Goal: Task Accomplishment & Management: Manage account settings

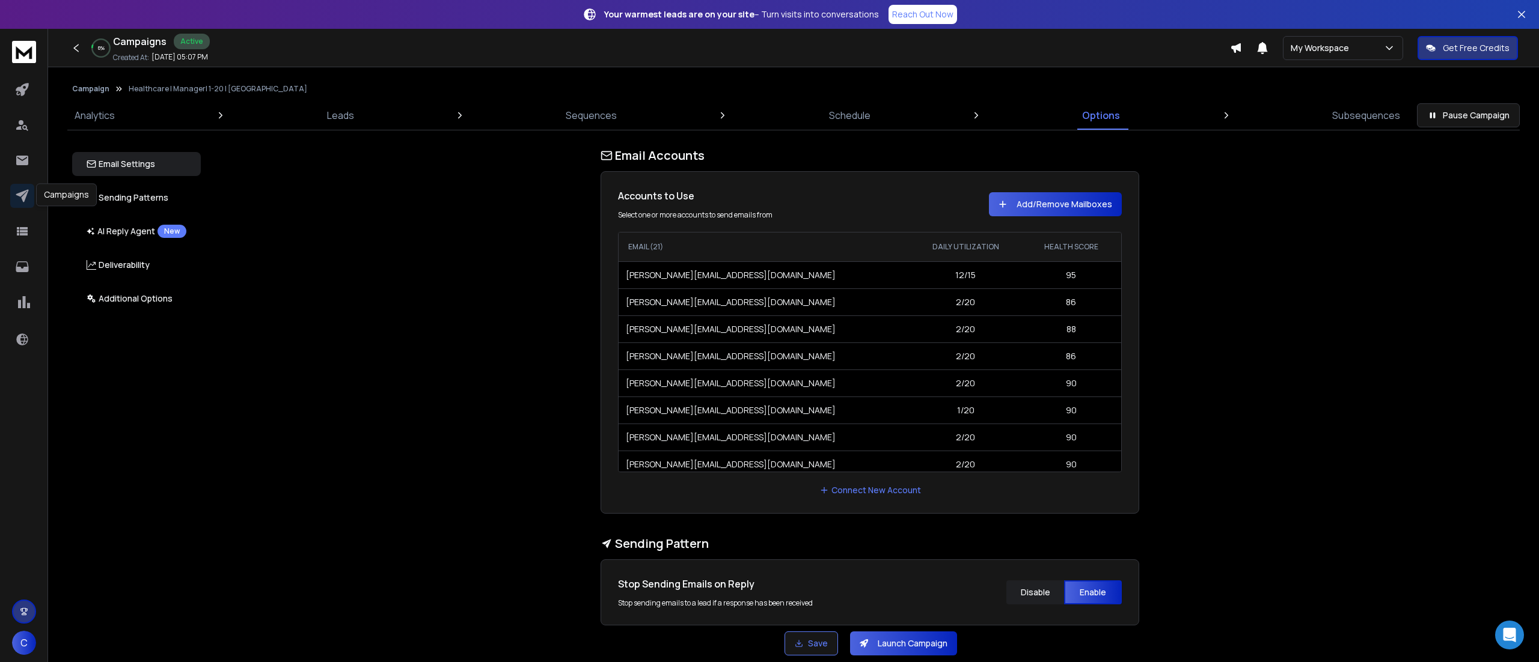
select select "*"
click at [16, 189] on icon at bounding box center [22, 196] width 14 height 14
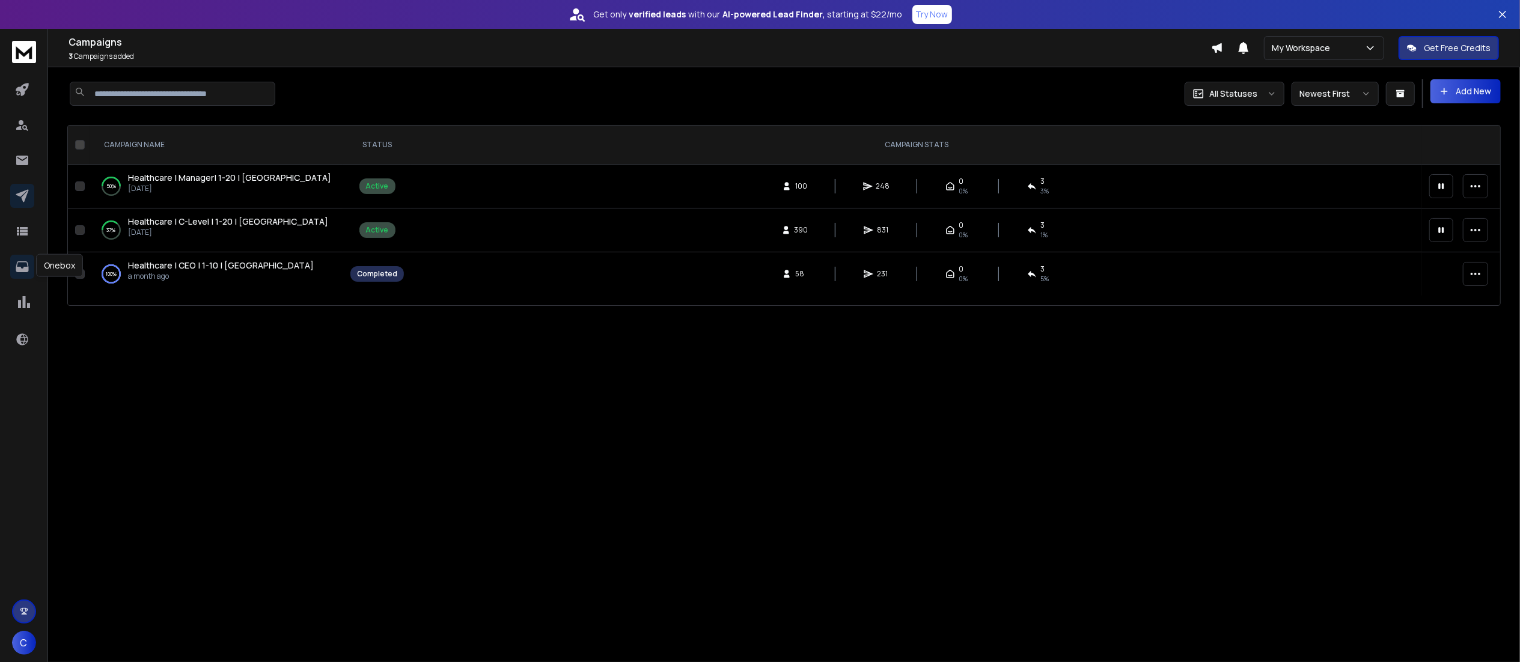
click at [15, 256] on link at bounding box center [22, 267] width 24 height 24
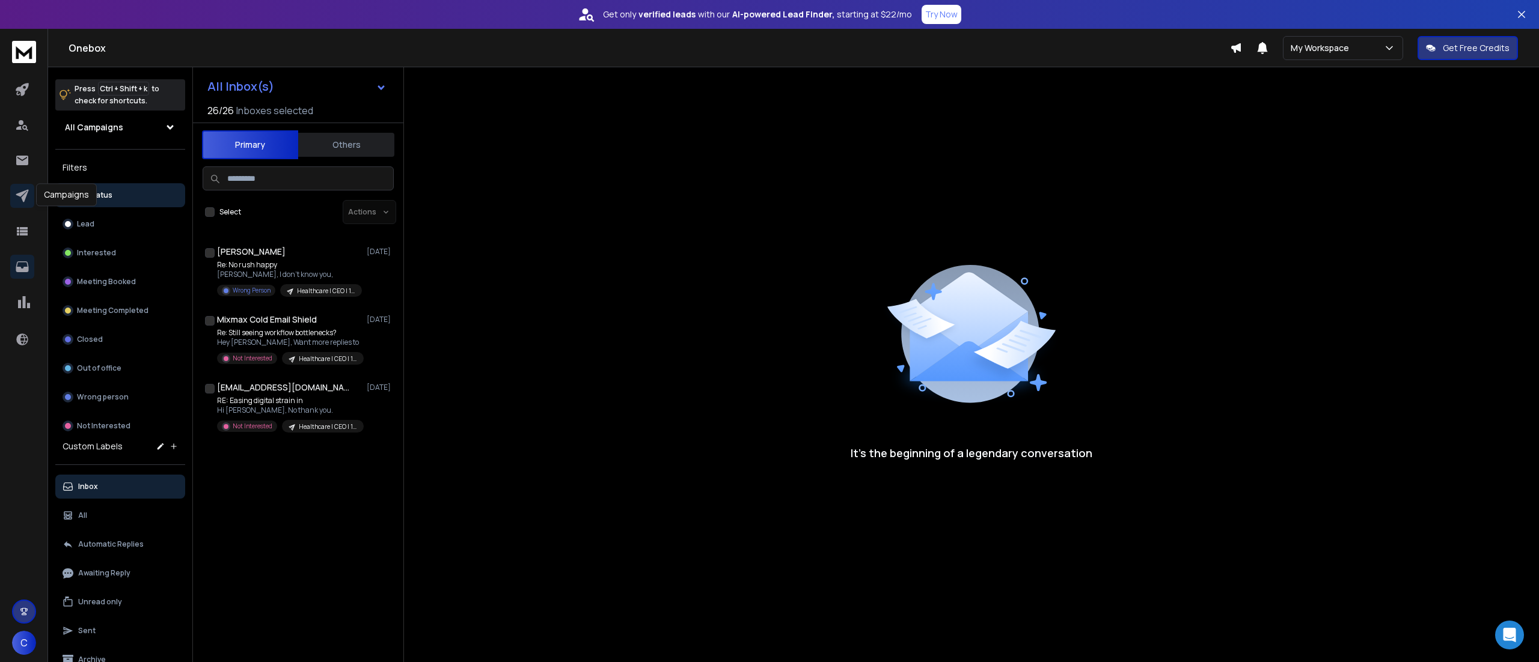
click at [22, 189] on icon at bounding box center [22, 196] width 14 height 14
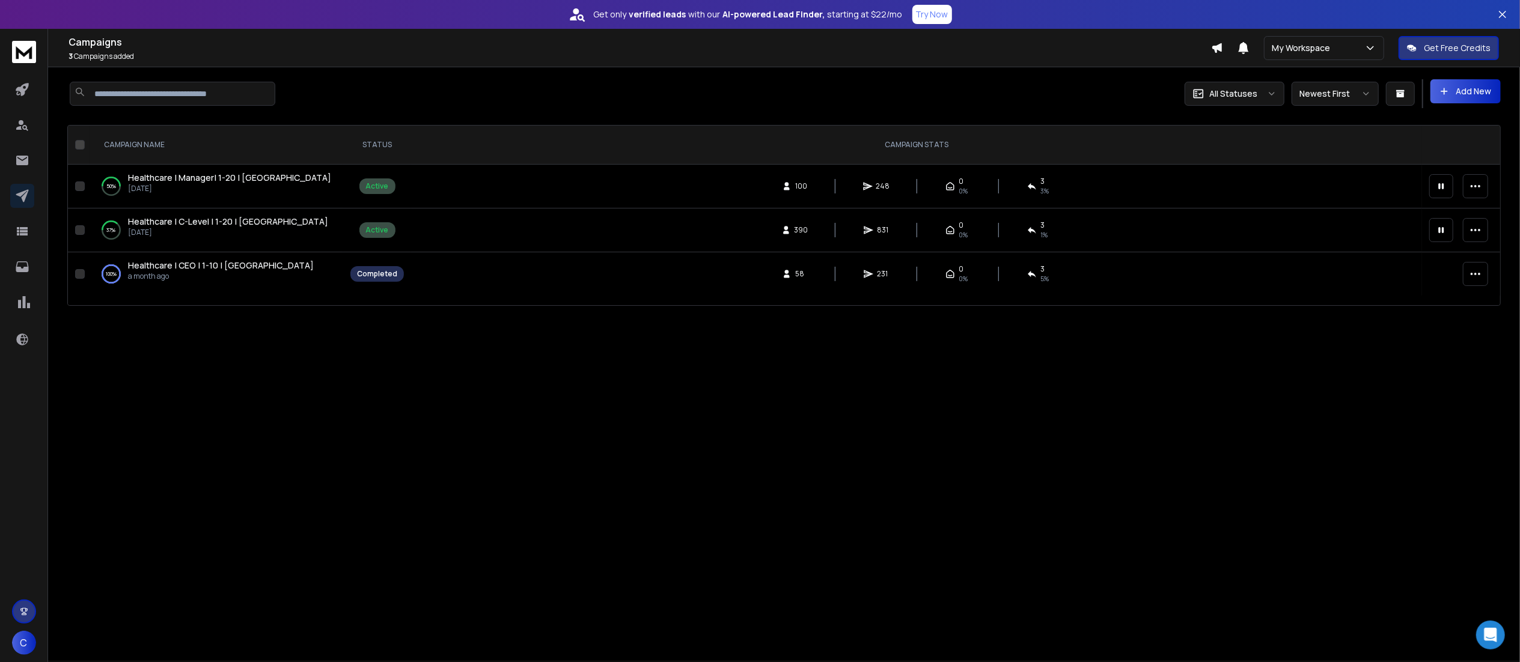
click at [232, 178] on span "Healthcare | Manager| 1-20 | [GEOGRAPHIC_DATA]" at bounding box center [229, 177] width 203 height 11
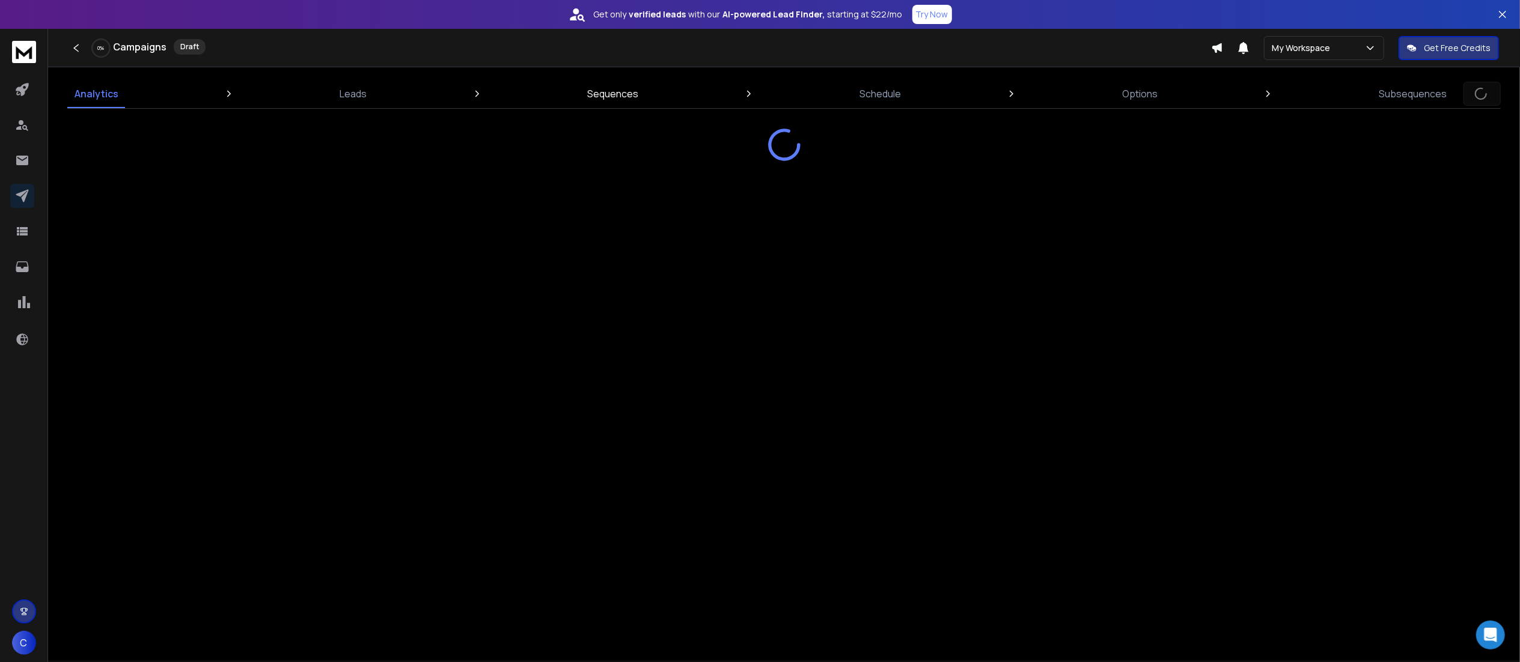
click at [590, 90] on p "Sequences" at bounding box center [613, 94] width 51 height 14
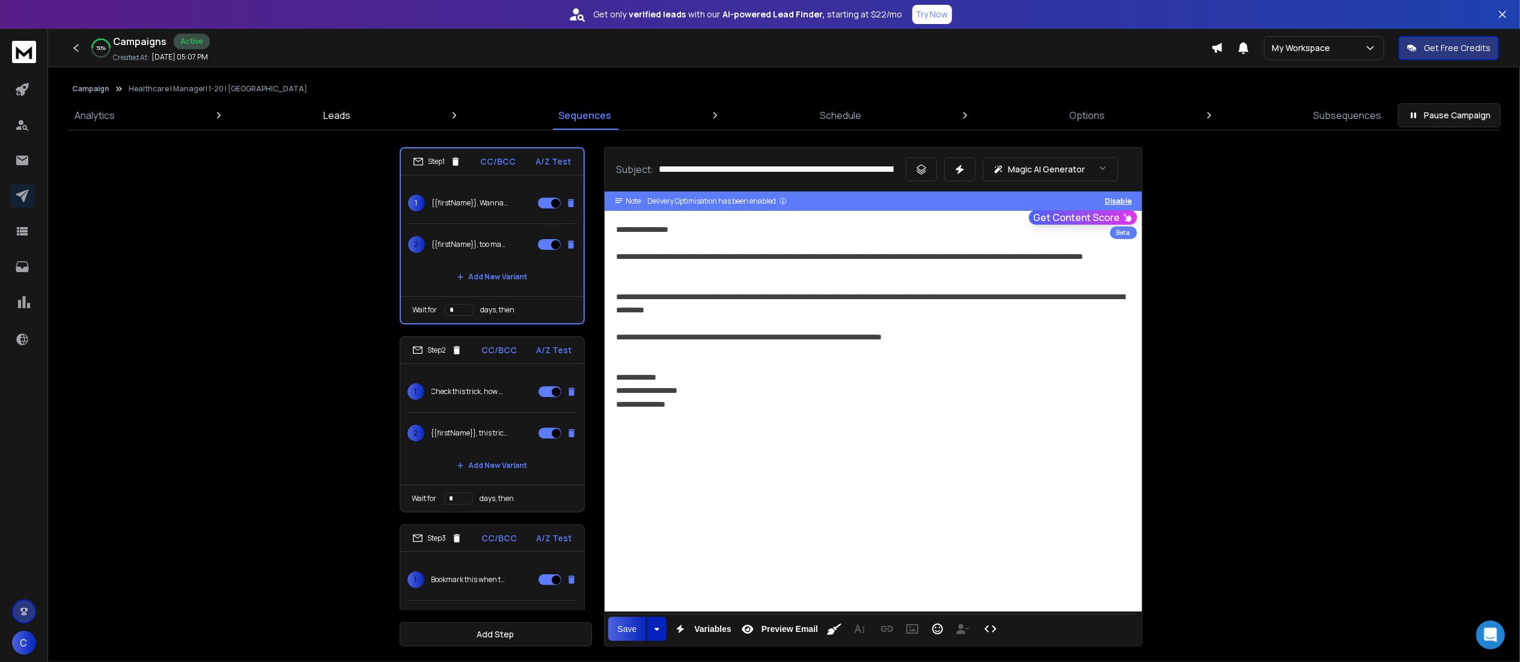
click at [356, 117] on link "Leads" at bounding box center [336, 115] width 41 height 29
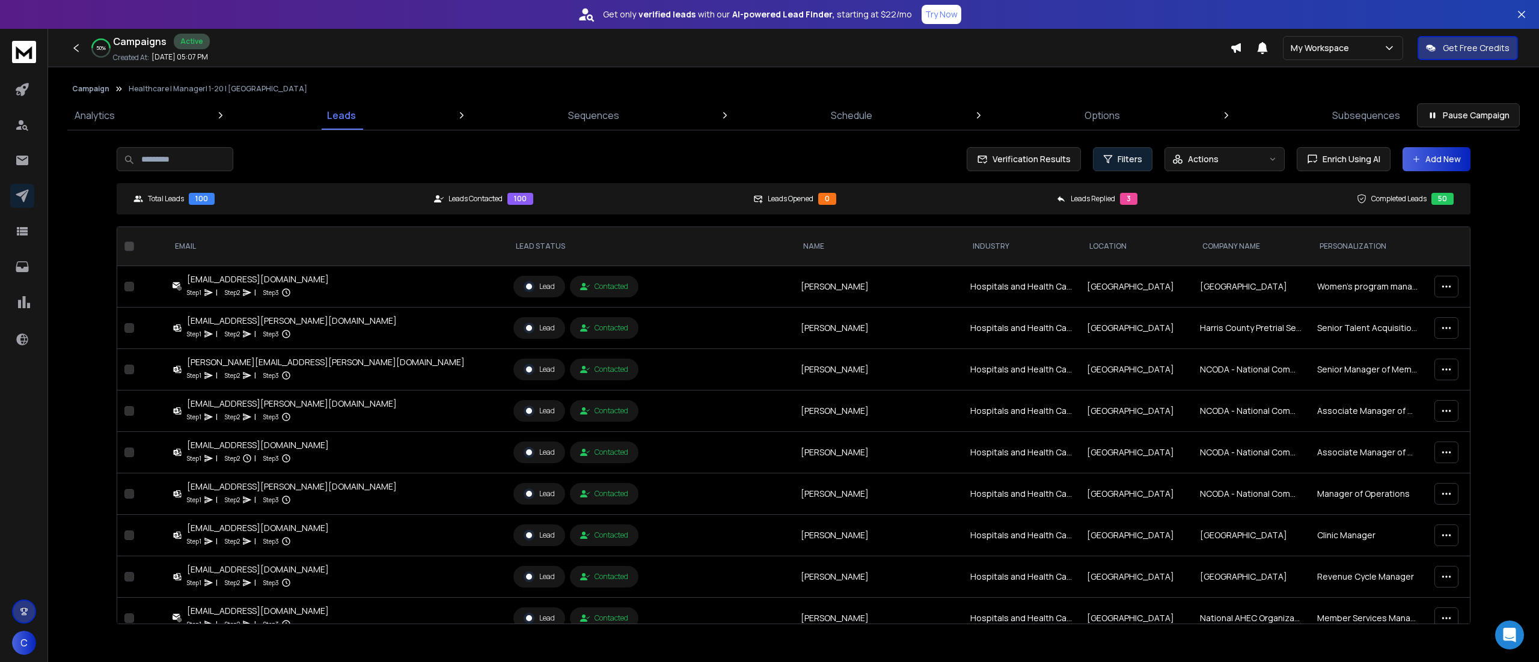
click at [1140, 167] on button "Filters" at bounding box center [1123, 159] width 60 height 24
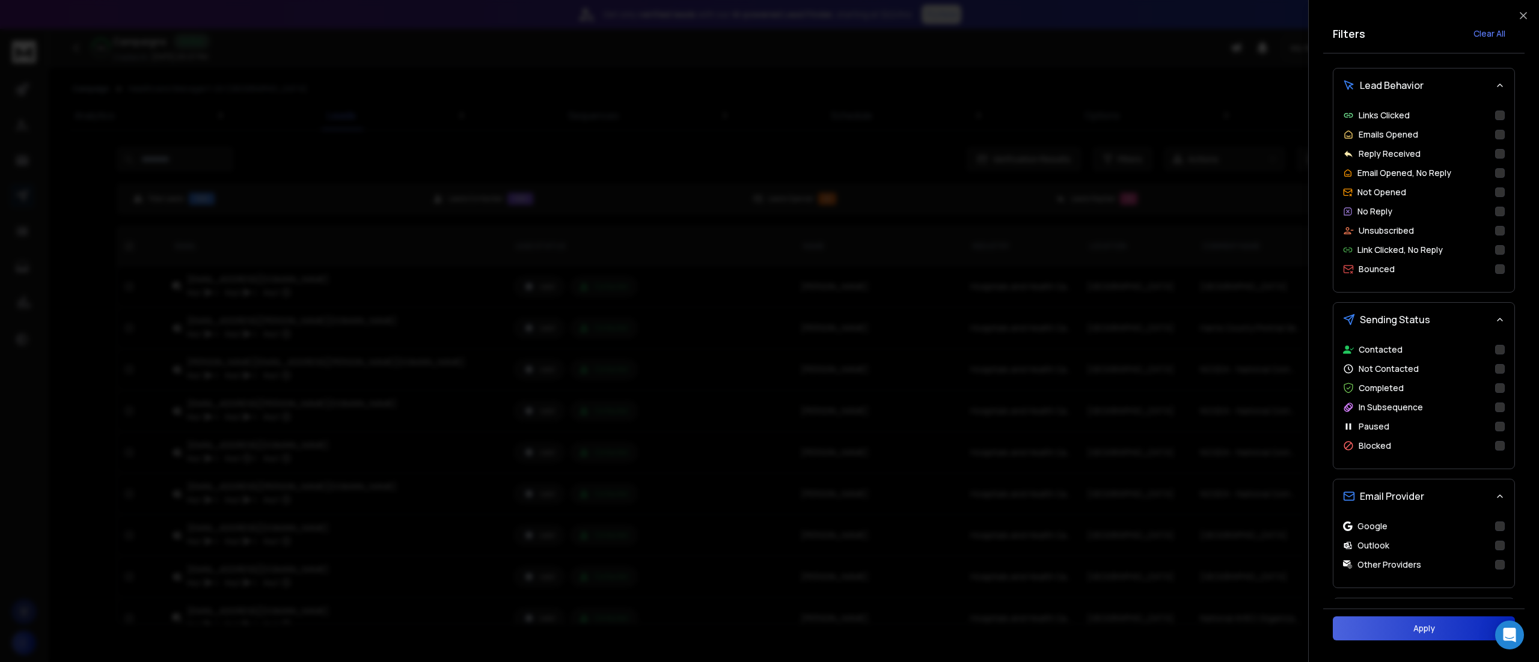
click at [1495, 153] on button "Reply Received" at bounding box center [1500, 154] width 10 height 10
click at [1396, 625] on button "Apply" at bounding box center [1424, 629] width 182 height 24
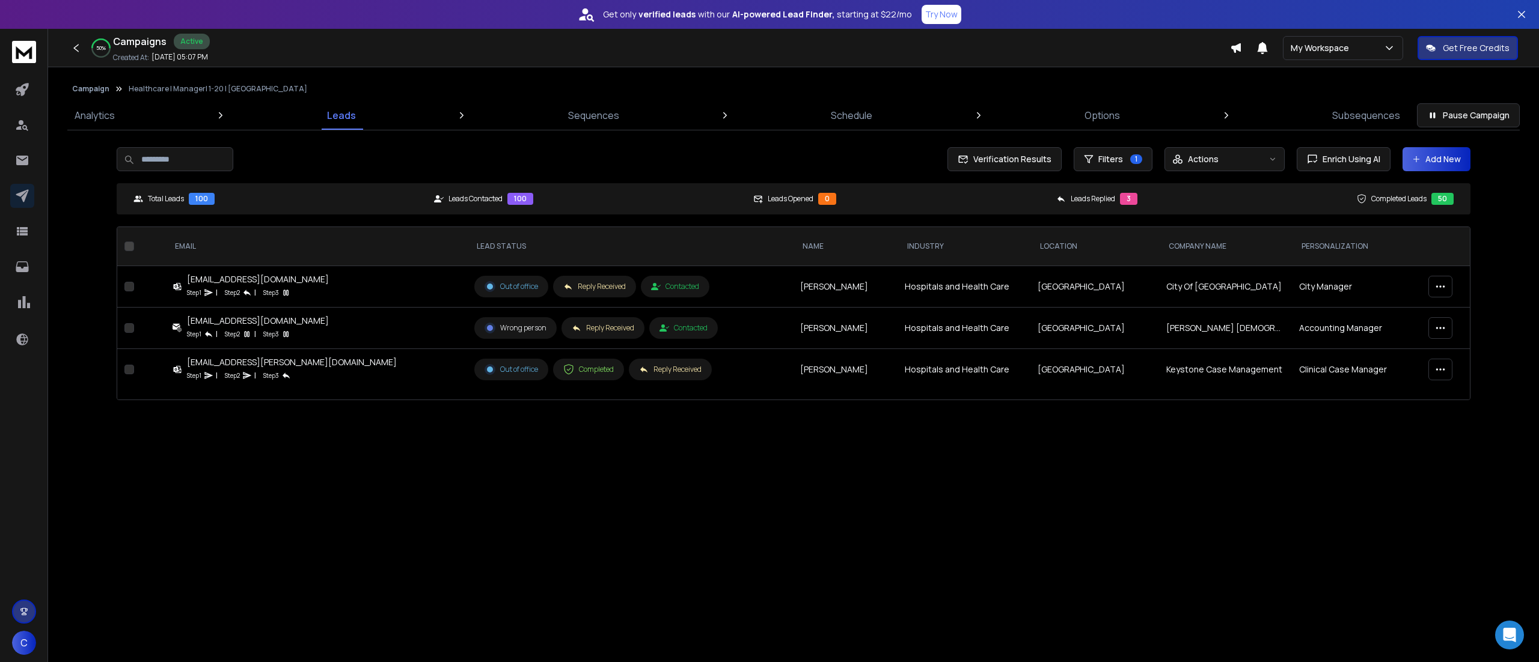
click at [436, 277] on div "grahamg@cityofgrandville.com Step 1 | Step 2 | Step 3" at bounding box center [316, 287] width 287 height 26
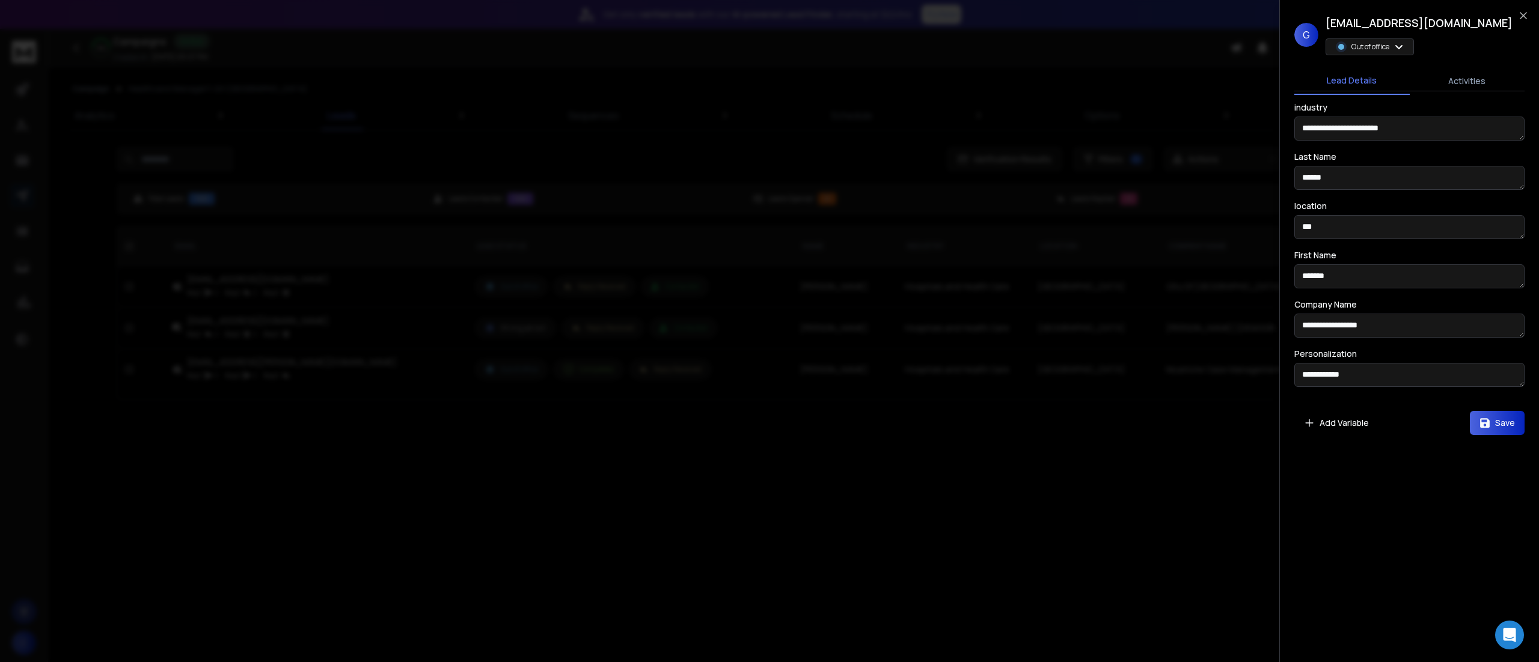
click at [1472, 71] on button "Activities" at bounding box center [1467, 81] width 115 height 26
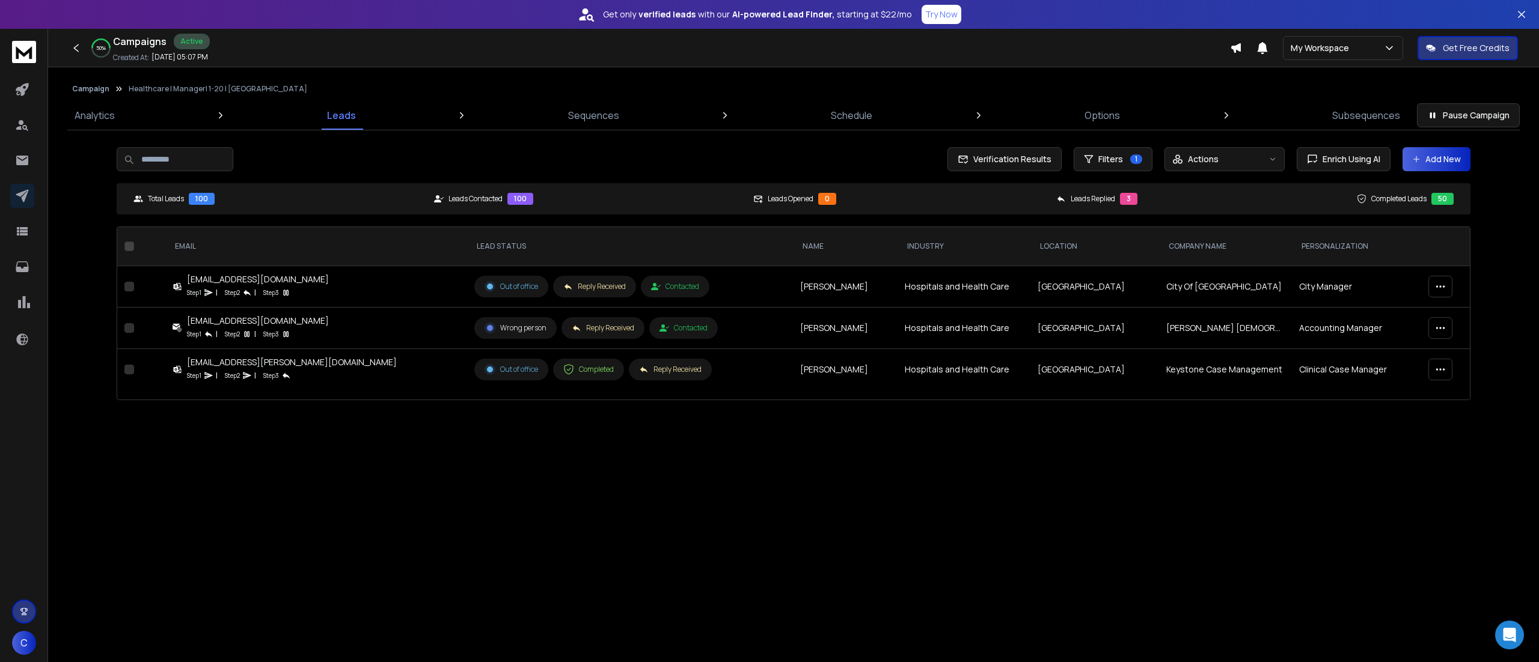
click at [515, 325] on div "Wrong person" at bounding box center [516, 328] width 62 height 11
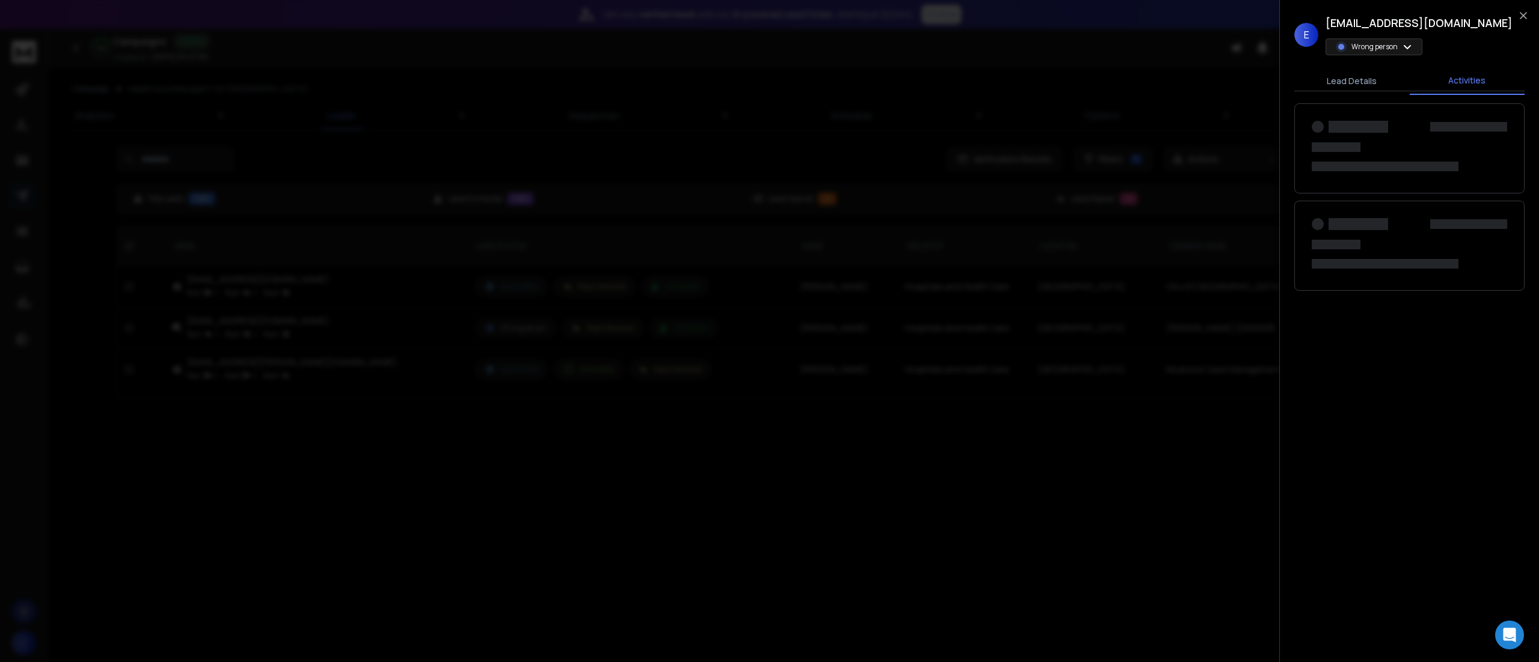
click at [1460, 73] on button "Activities" at bounding box center [1467, 81] width 115 height 28
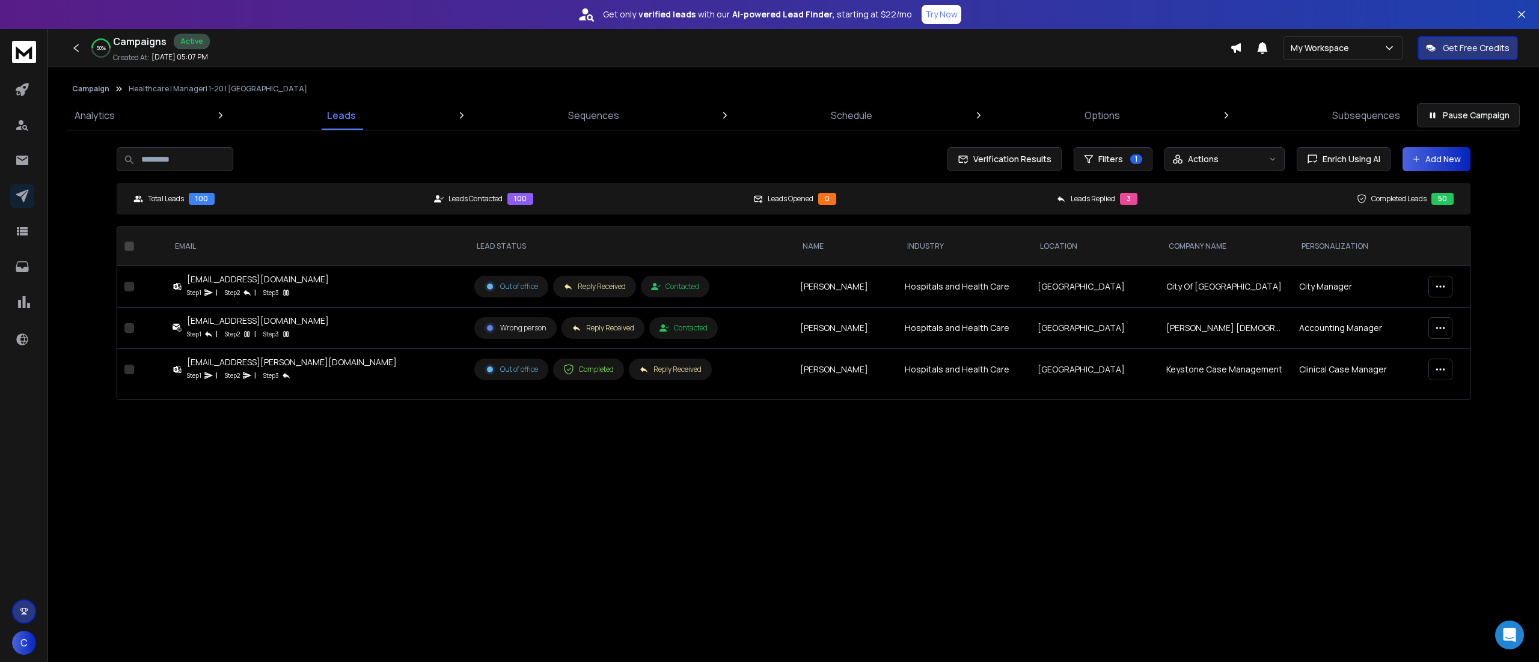
click at [518, 367] on div "Out of office" at bounding box center [512, 369] width 54 height 11
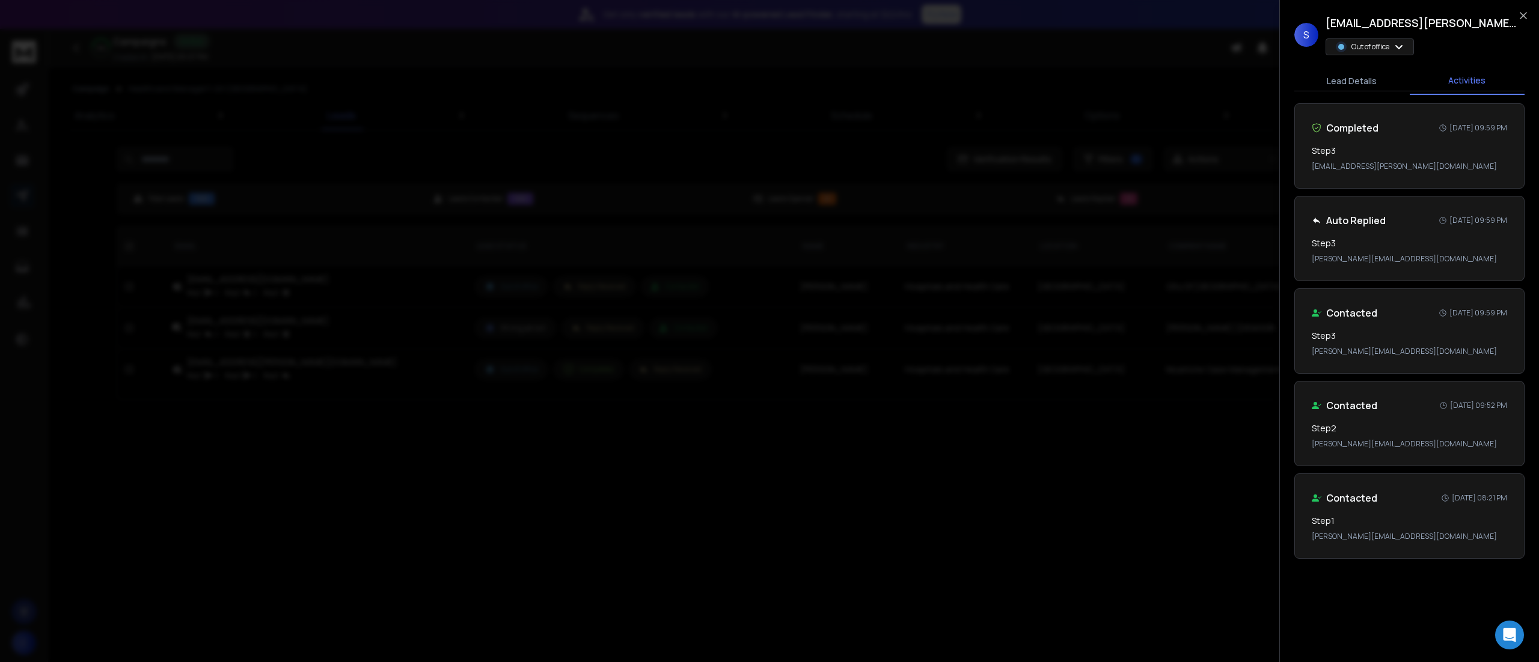
click at [1460, 76] on button "Activities" at bounding box center [1467, 81] width 115 height 28
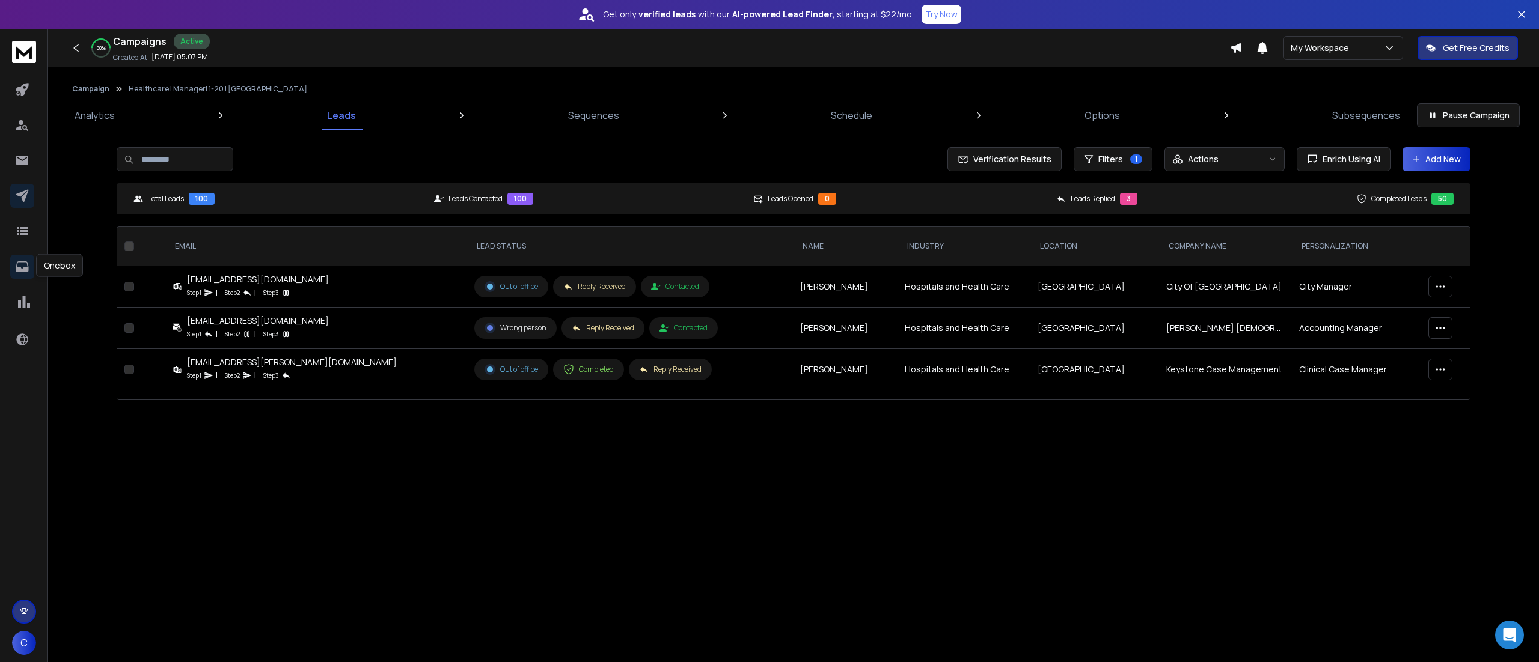
click at [24, 263] on icon at bounding box center [22, 267] width 14 height 14
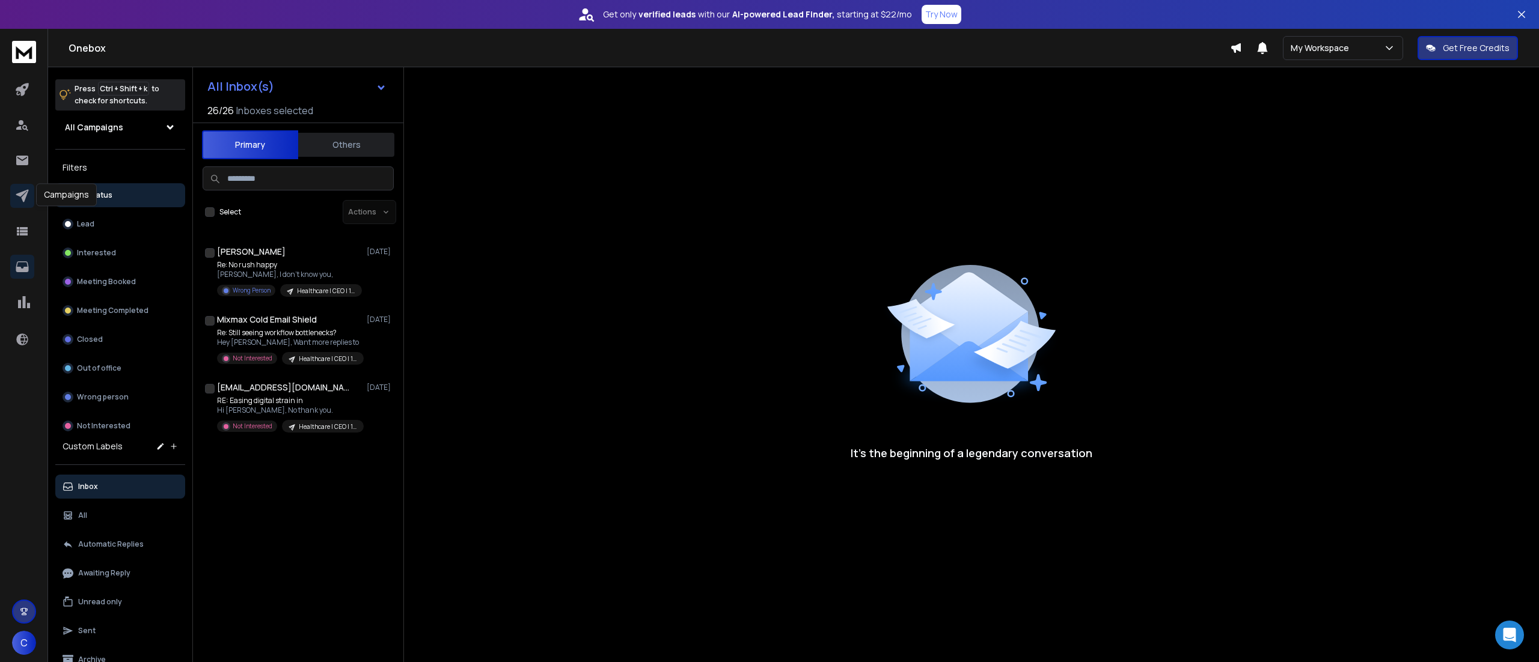
click at [16, 194] on icon at bounding box center [22, 195] width 13 height 13
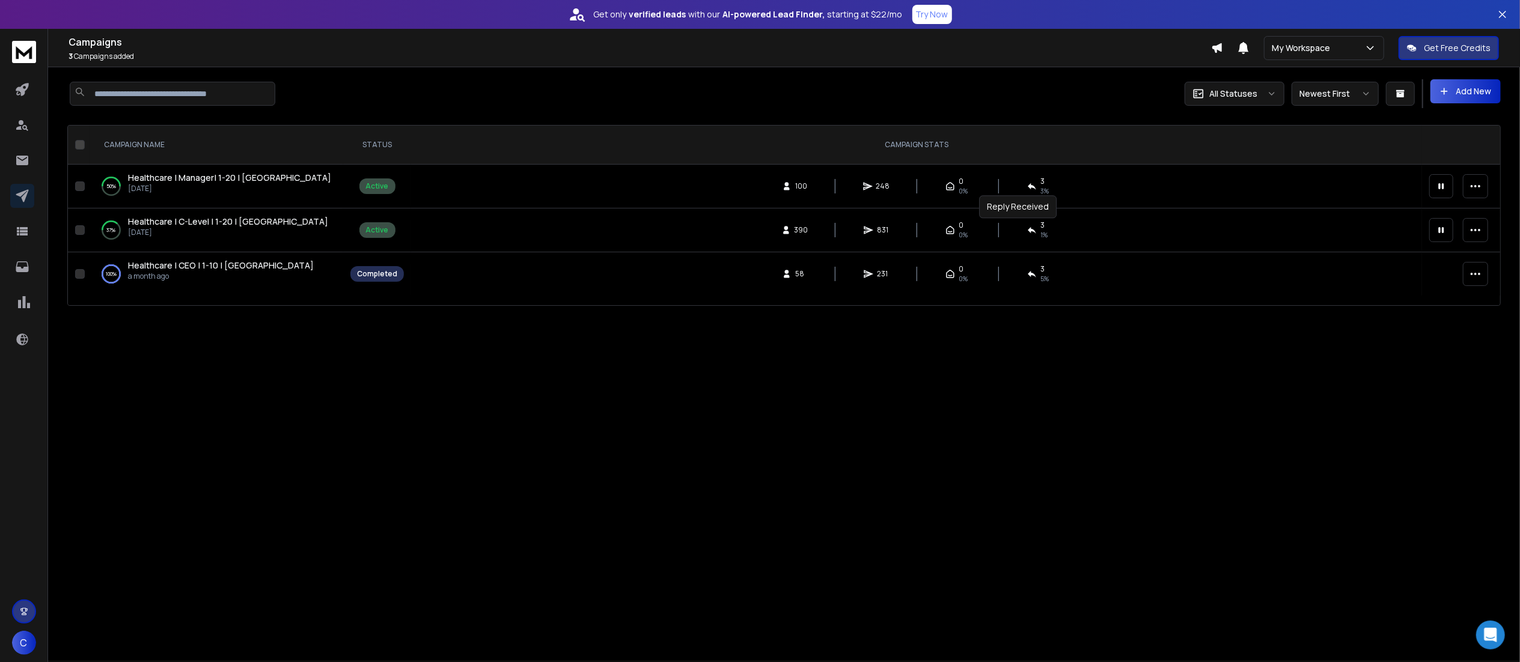
click at [1021, 221] on div "3 1 %" at bounding box center [1039, 230] width 36 height 19
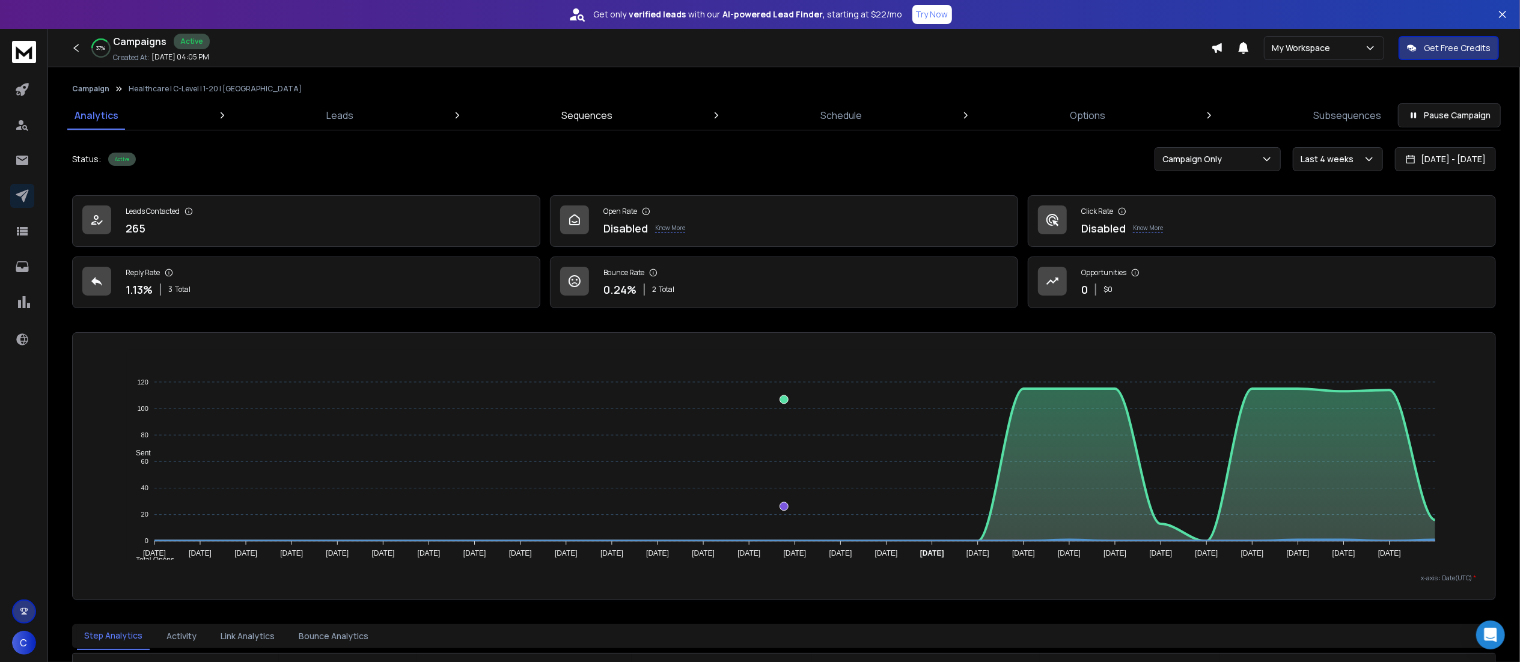
click at [586, 114] on p "Sequences" at bounding box center [586, 115] width 51 height 14
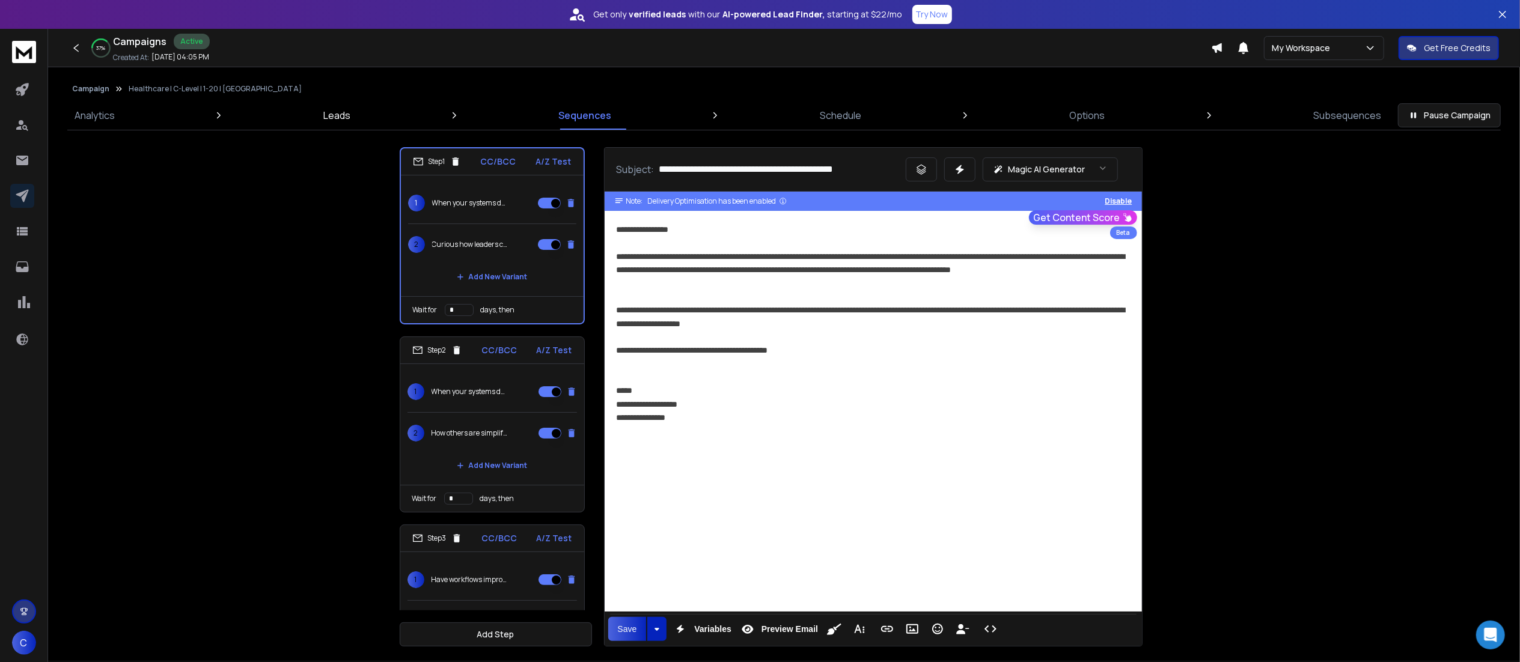
click at [353, 115] on link "Leads" at bounding box center [336, 115] width 41 height 29
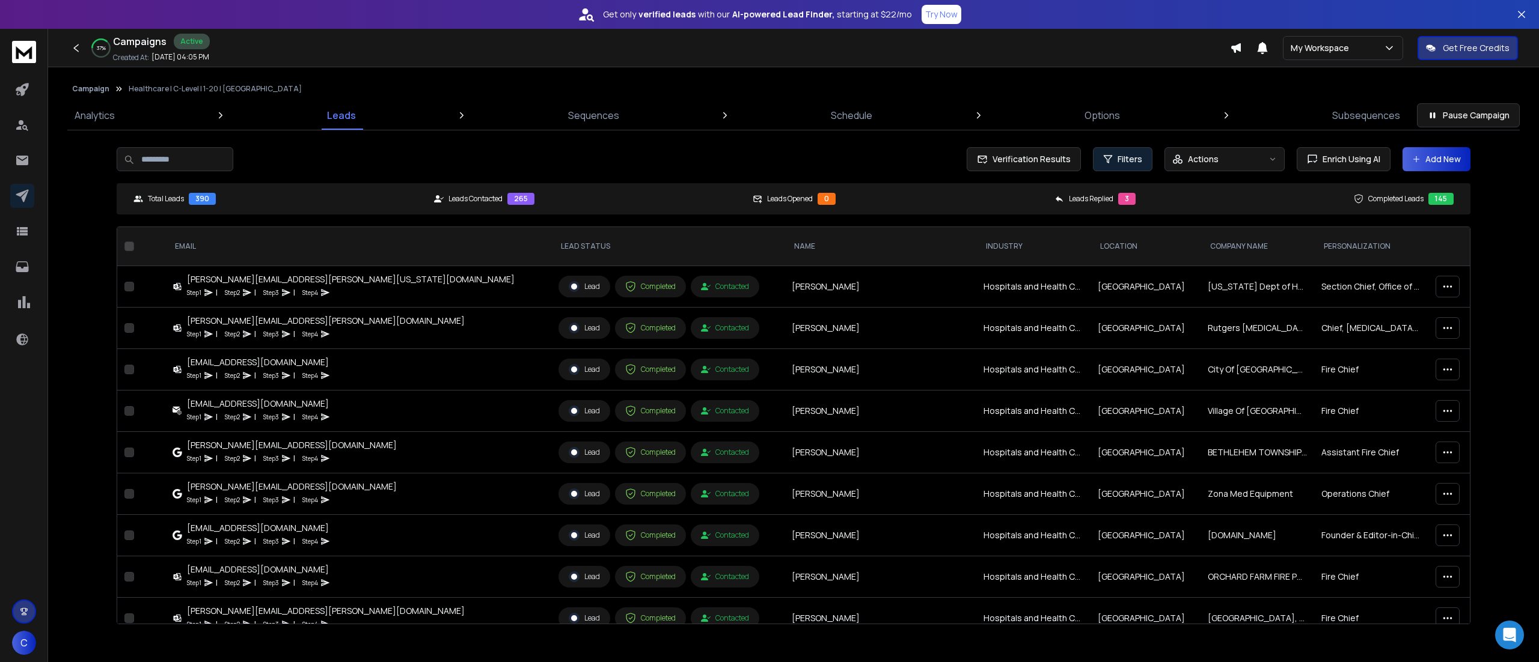
click at [1135, 158] on span "Filters" at bounding box center [1130, 159] width 25 height 12
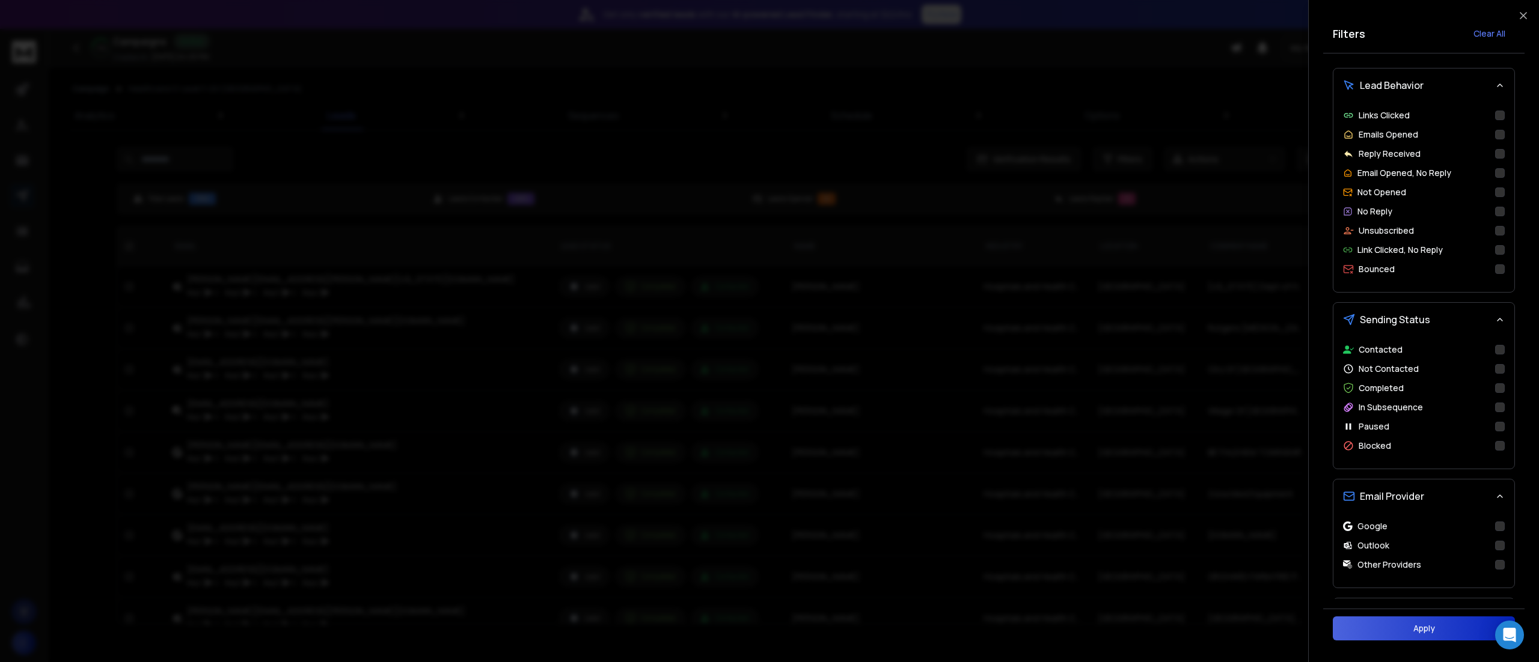
click at [1495, 150] on button "Reply Received" at bounding box center [1500, 154] width 10 height 10
click at [1401, 632] on button "Apply" at bounding box center [1424, 629] width 182 height 24
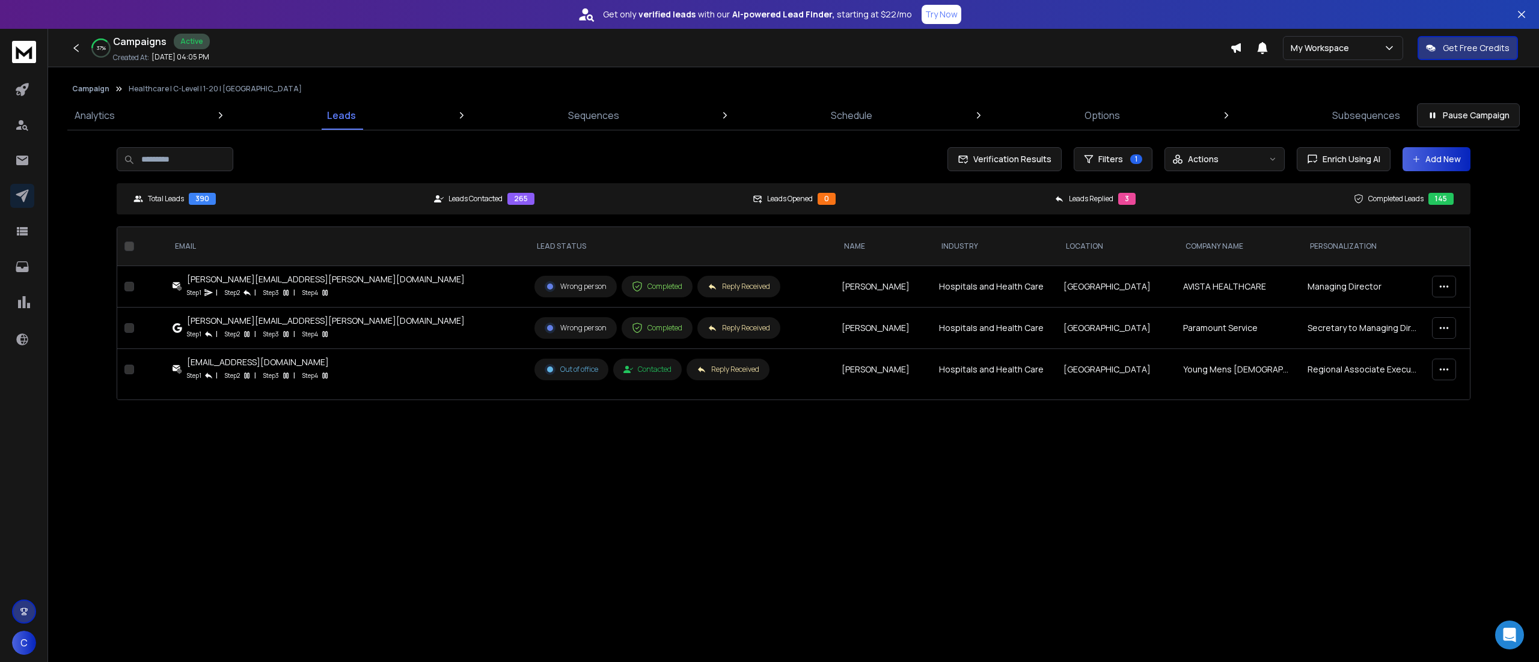
click at [545, 286] on div "Wrong person" at bounding box center [576, 286] width 62 height 11
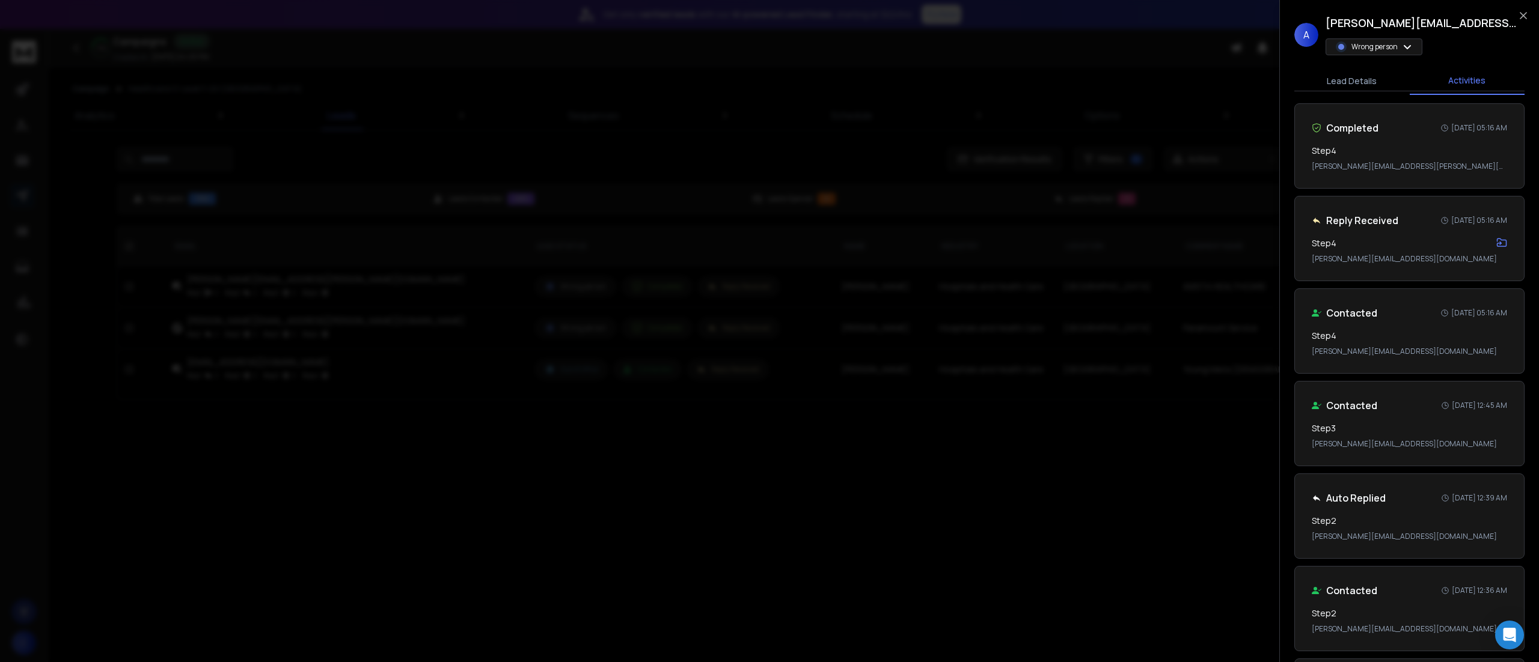
click at [1452, 75] on button "Activities" at bounding box center [1467, 81] width 115 height 28
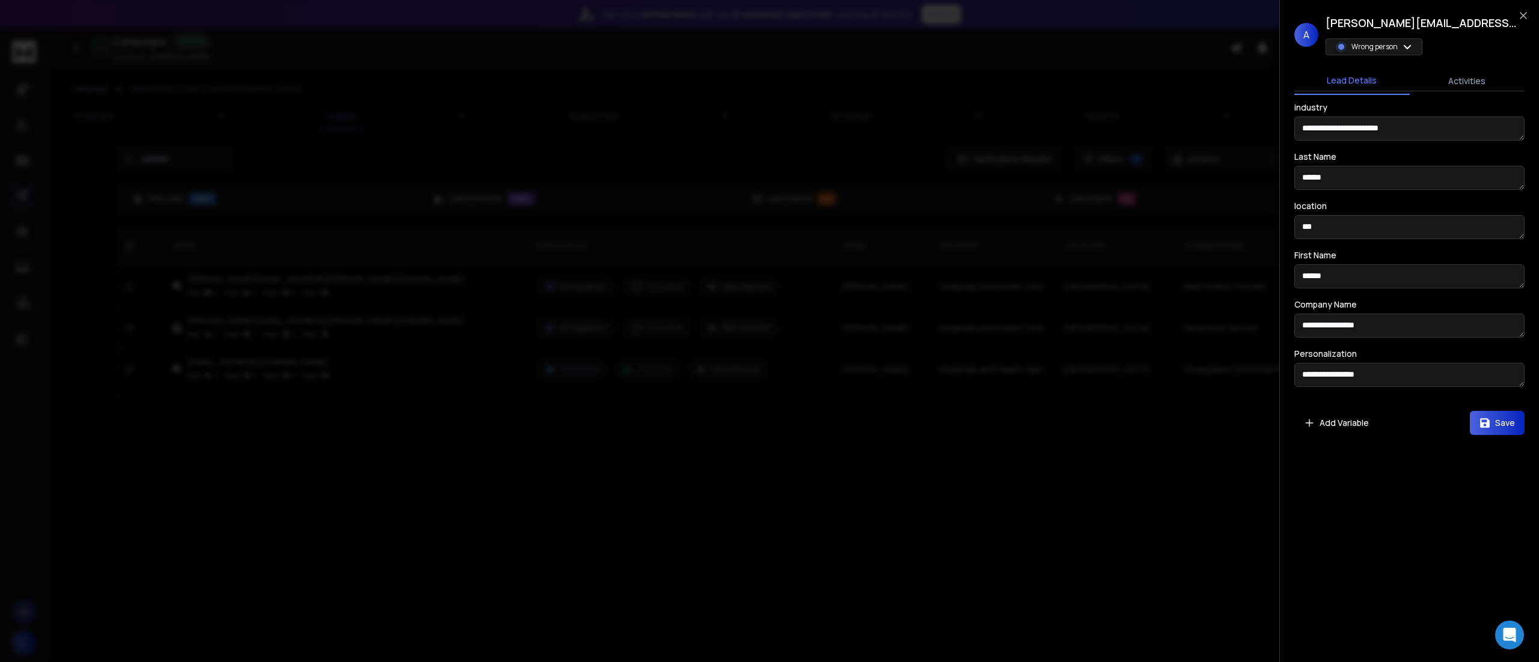
click at [1335, 70] on button "Lead Details" at bounding box center [1351, 81] width 115 height 28
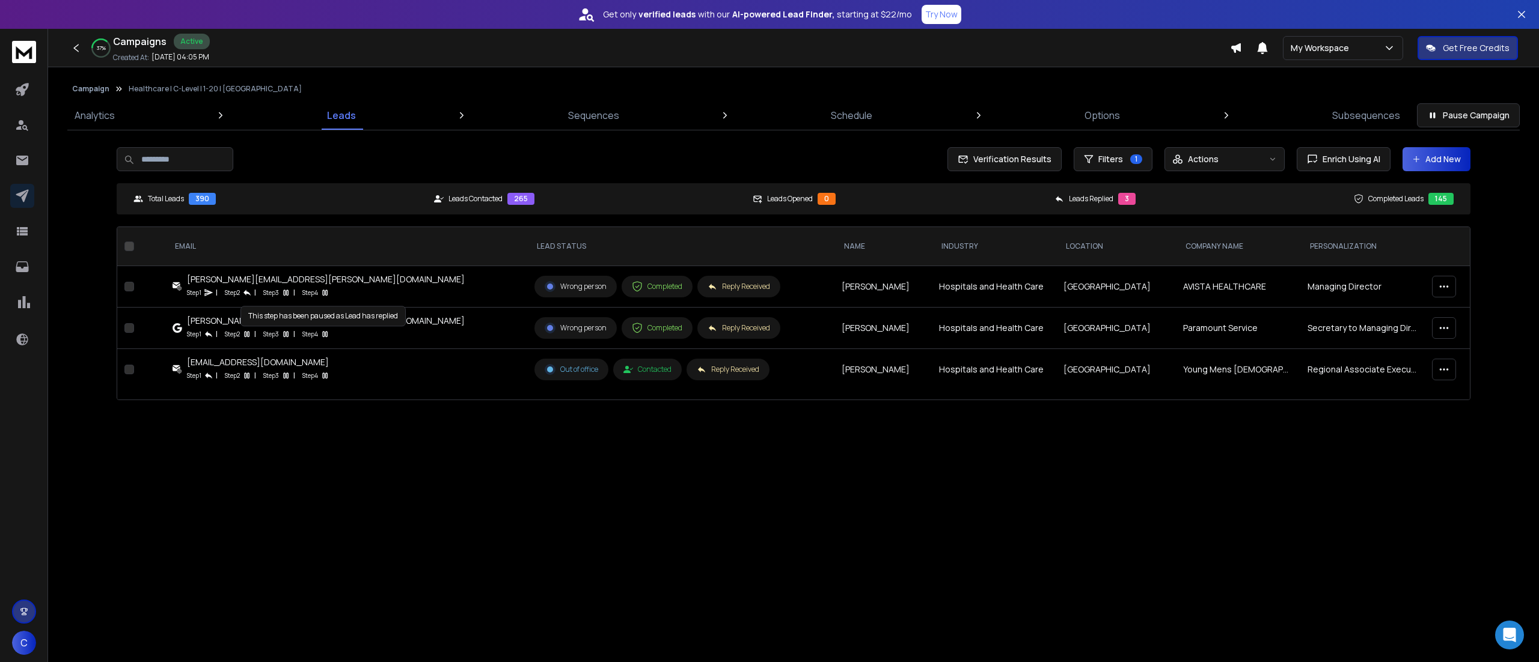
click at [316, 331] on p "Step 4" at bounding box center [310, 334] width 16 height 12
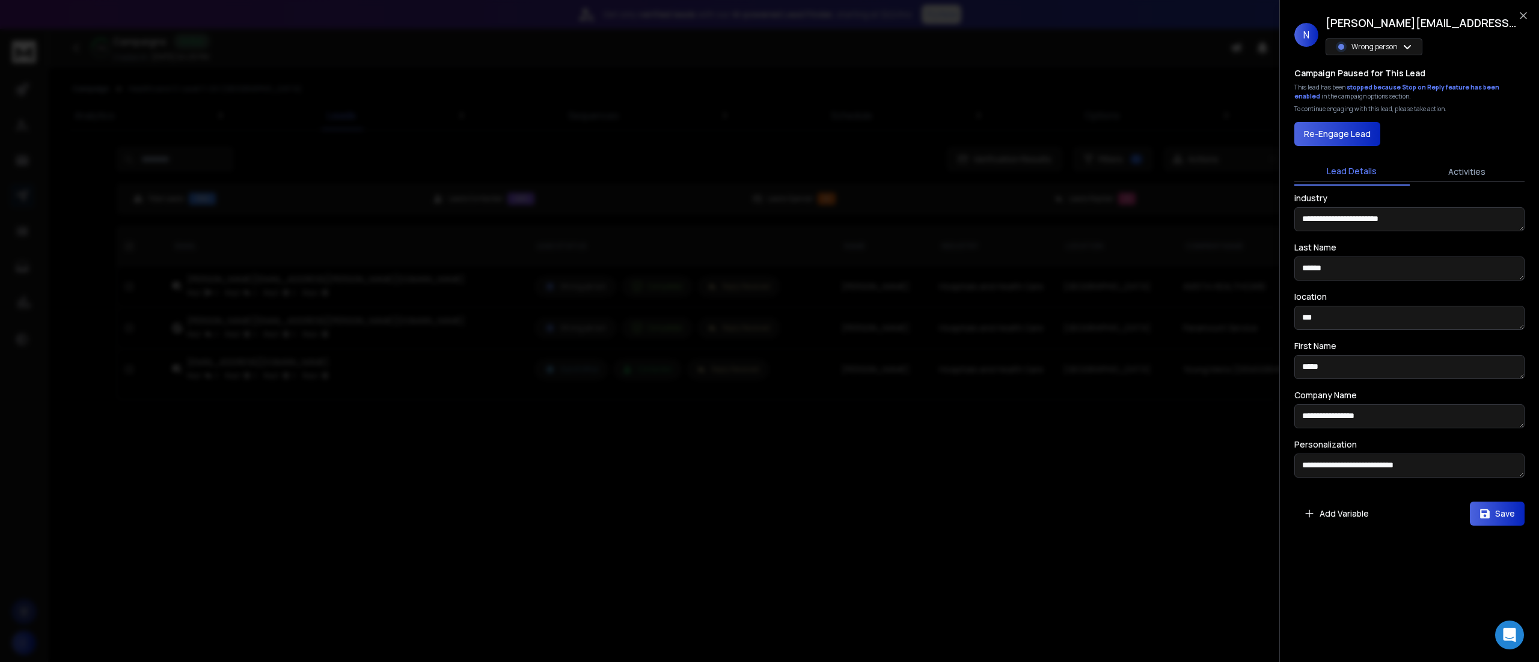
click at [1478, 151] on div "**********" at bounding box center [1409, 270] width 230 height 512
click at [1473, 162] on button "Activities" at bounding box center [1467, 172] width 115 height 26
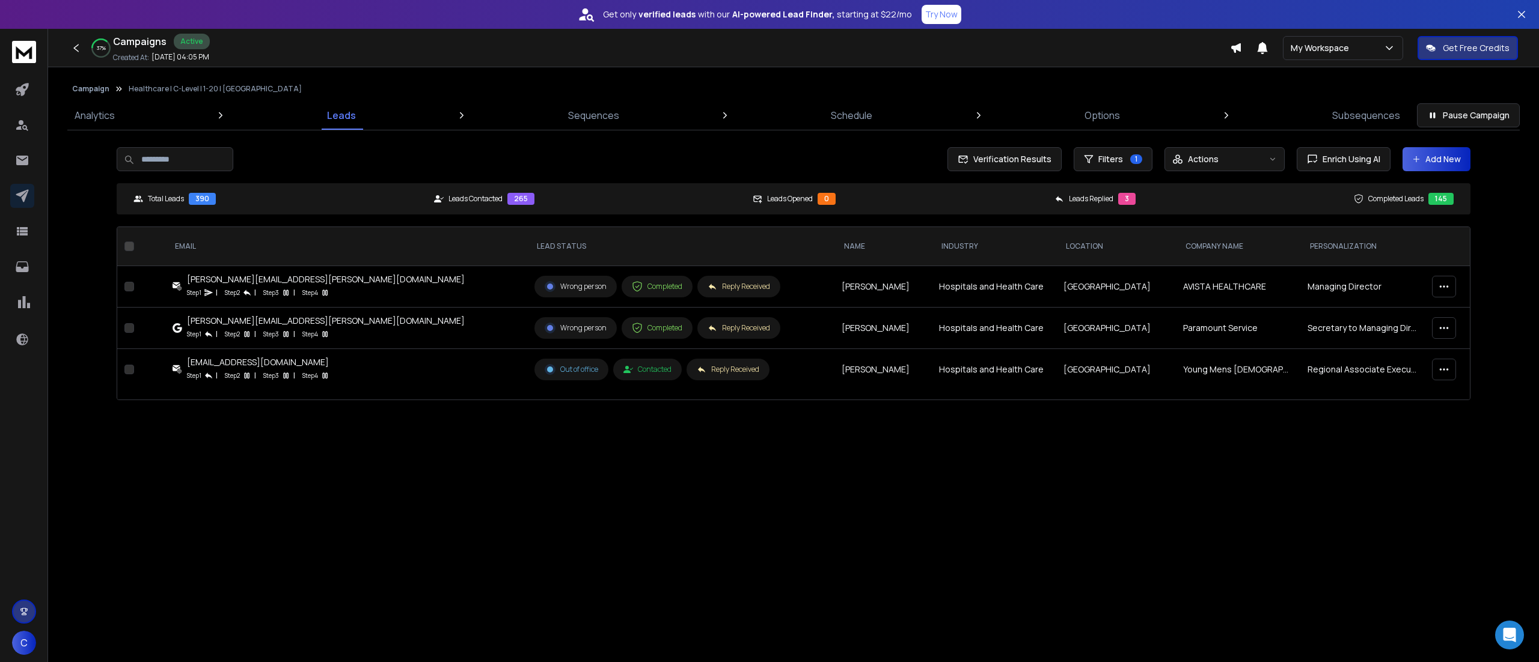
click at [251, 364] on div "psuprenant@ymcaofcm.org" at bounding box center [258, 362] width 143 height 12
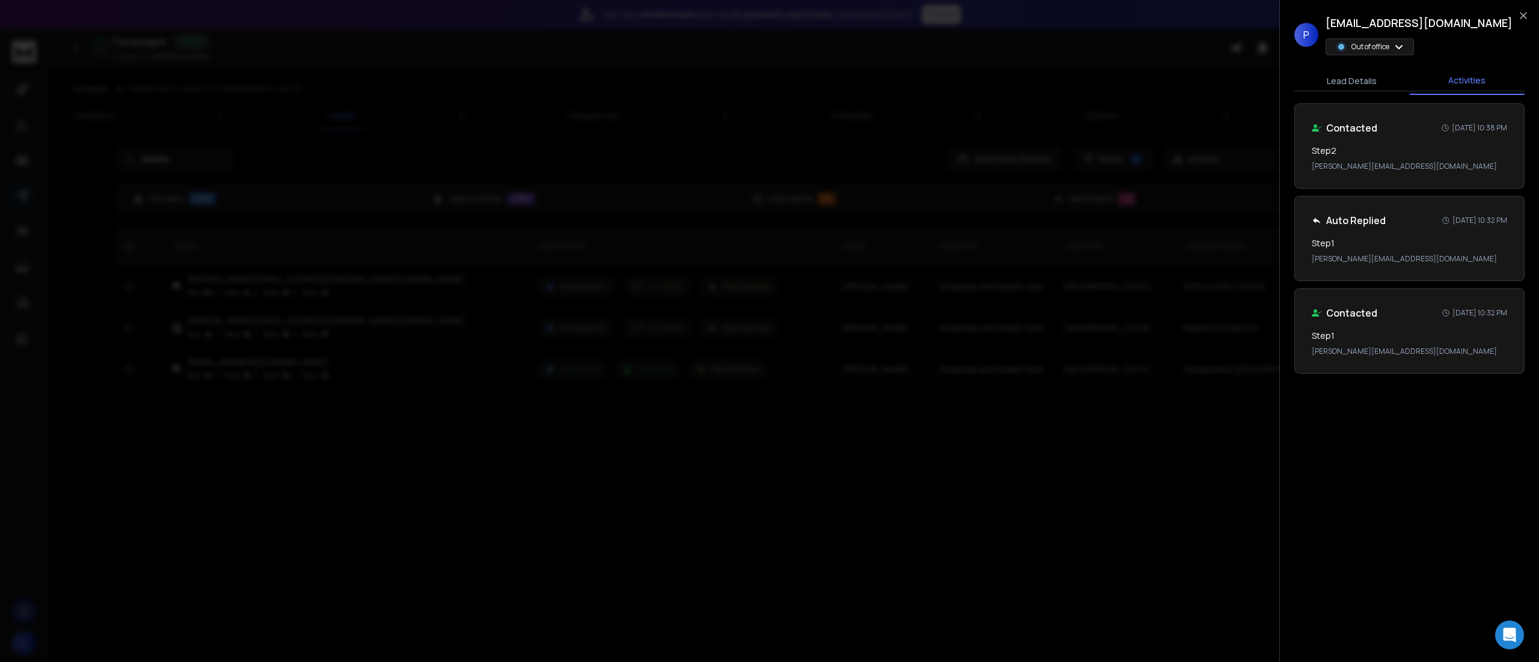
click at [1475, 78] on button "Activities" at bounding box center [1467, 81] width 115 height 28
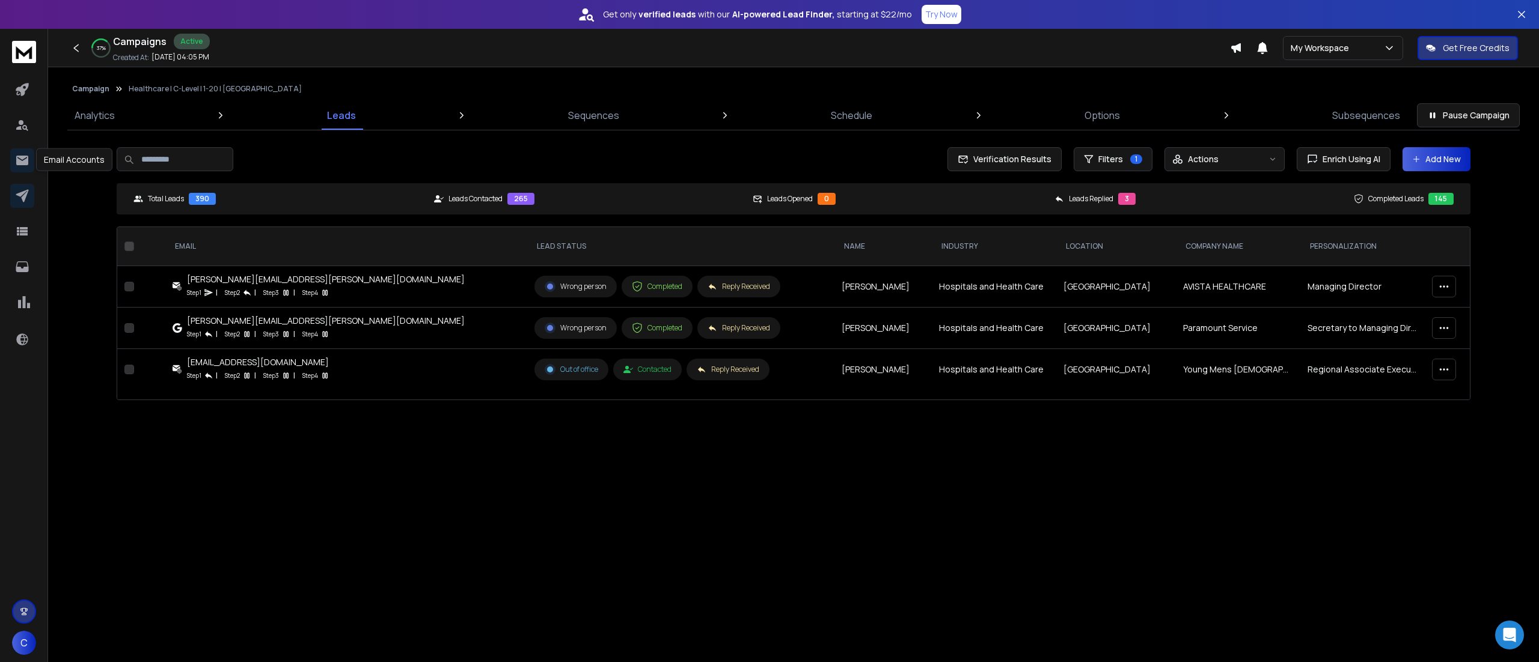
click at [20, 168] on link at bounding box center [22, 160] width 24 height 24
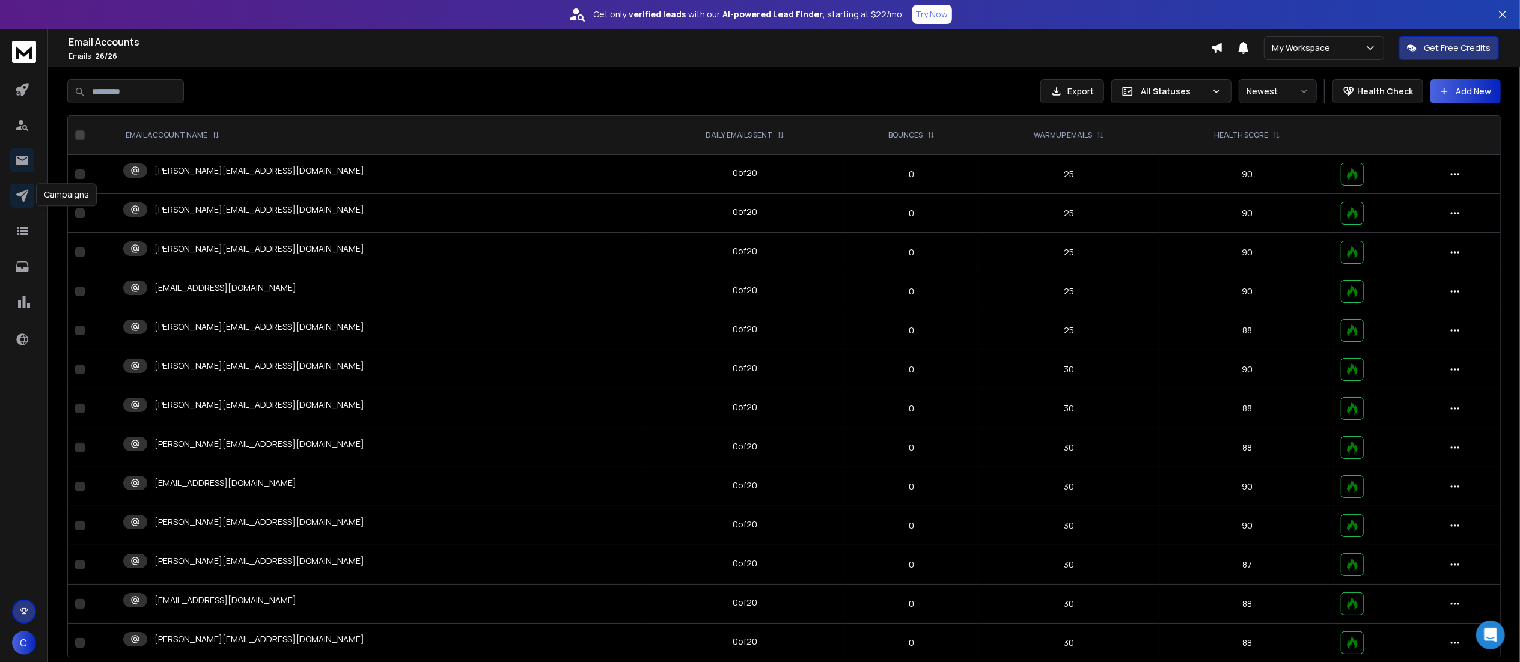
click at [15, 197] on icon at bounding box center [22, 196] width 14 height 14
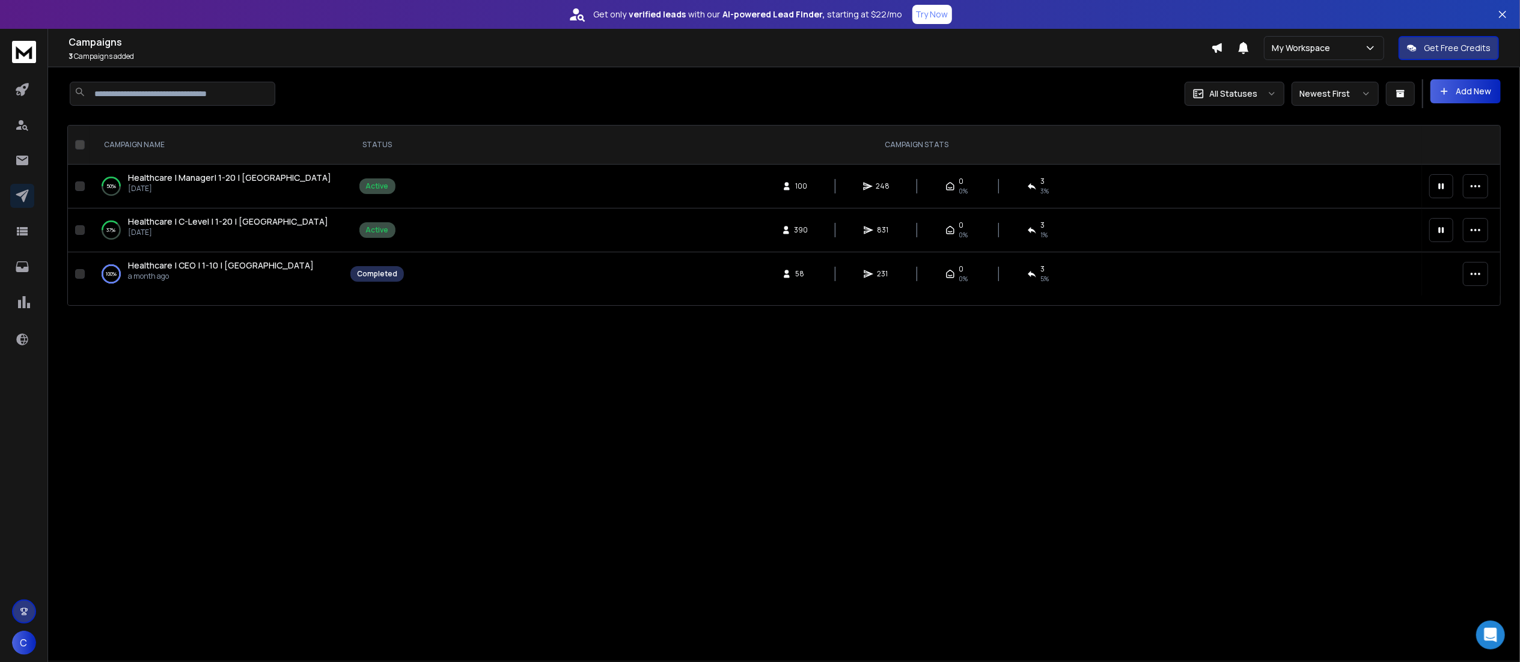
scroll to position [91, 0]
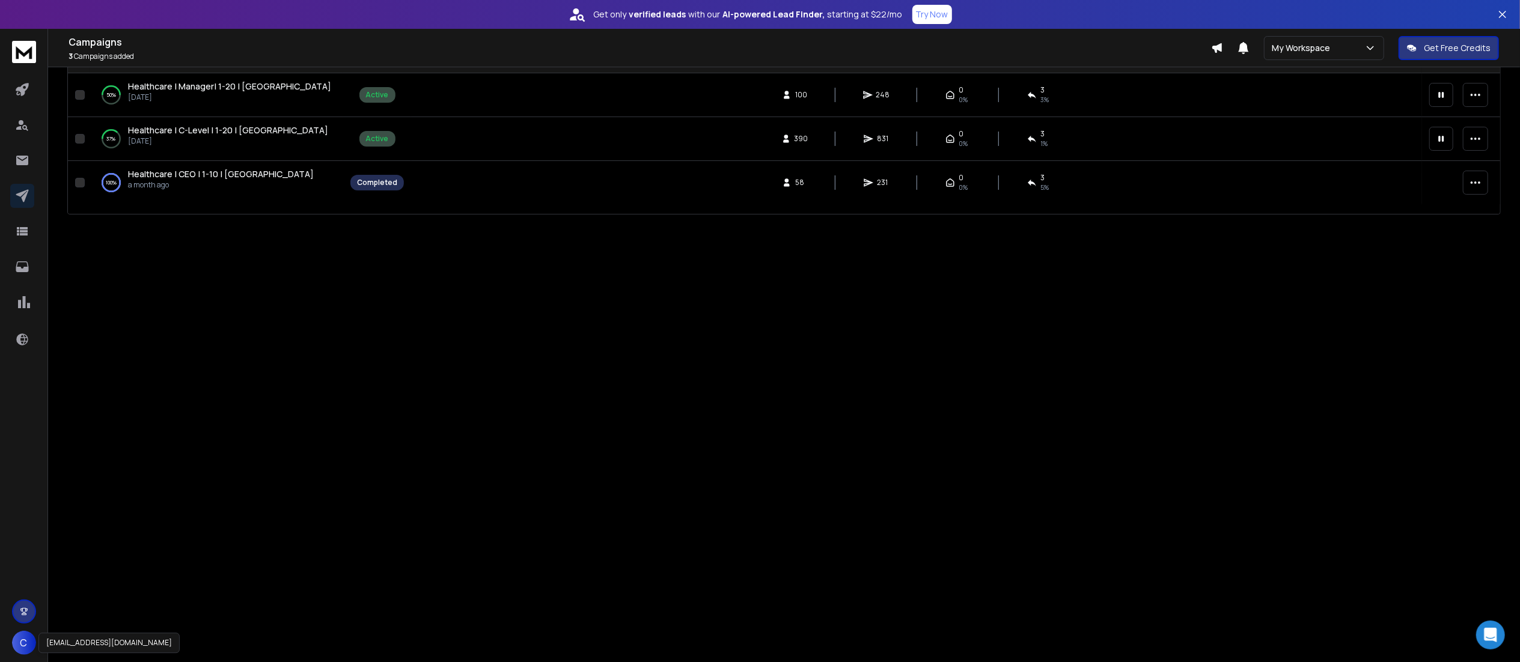
click at [22, 637] on span "C" at bounding box center [24, 643] width 24 height 24
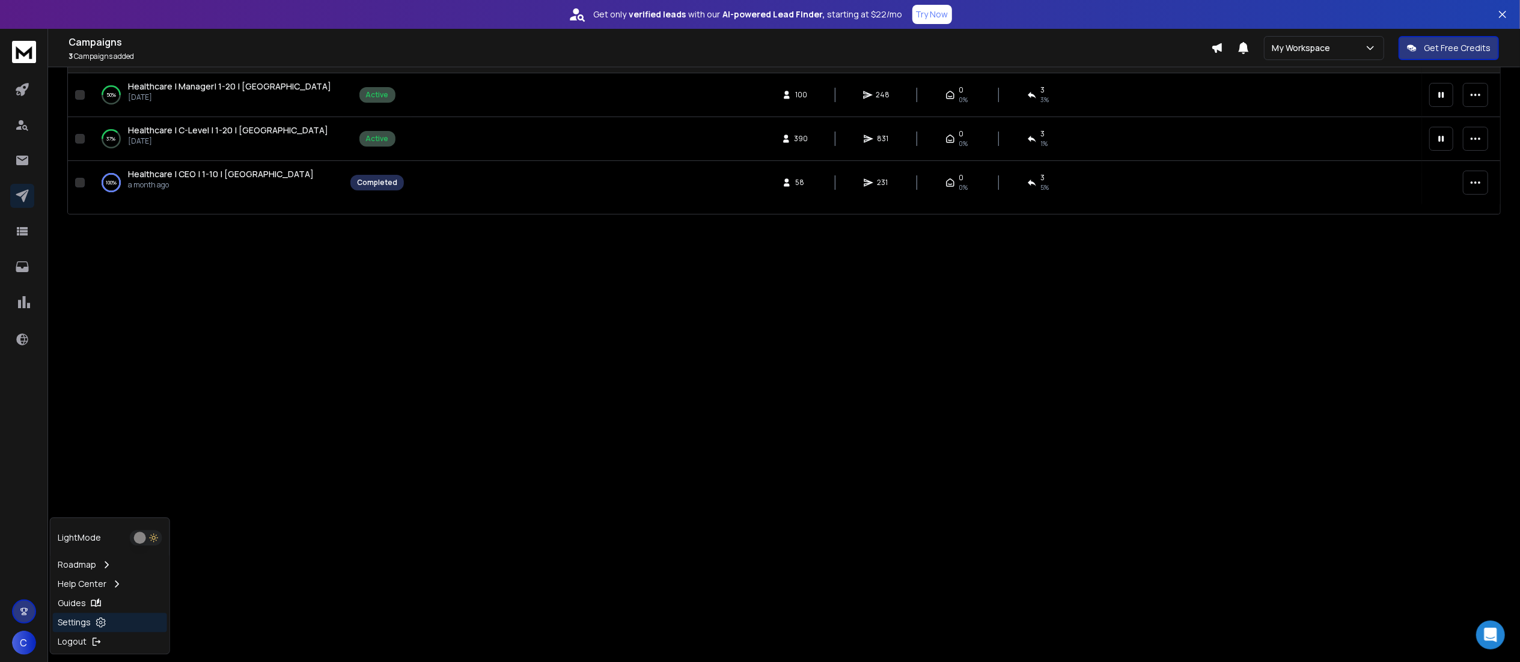
click at [61, 624] on p "Settings" at bounding box center [74, 623] width 33 height 12
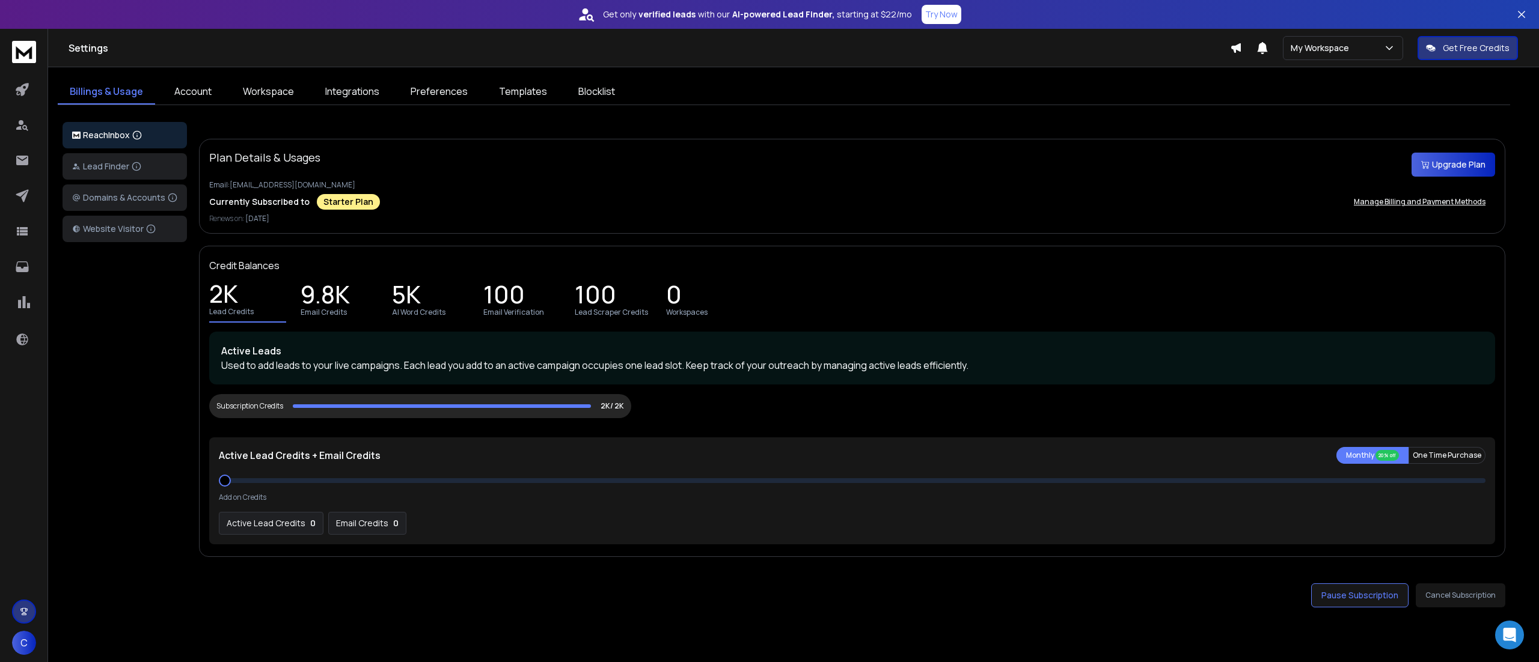
click at [221, 89] on link "Account" at bounding box center [192, 91] width 61 height 25
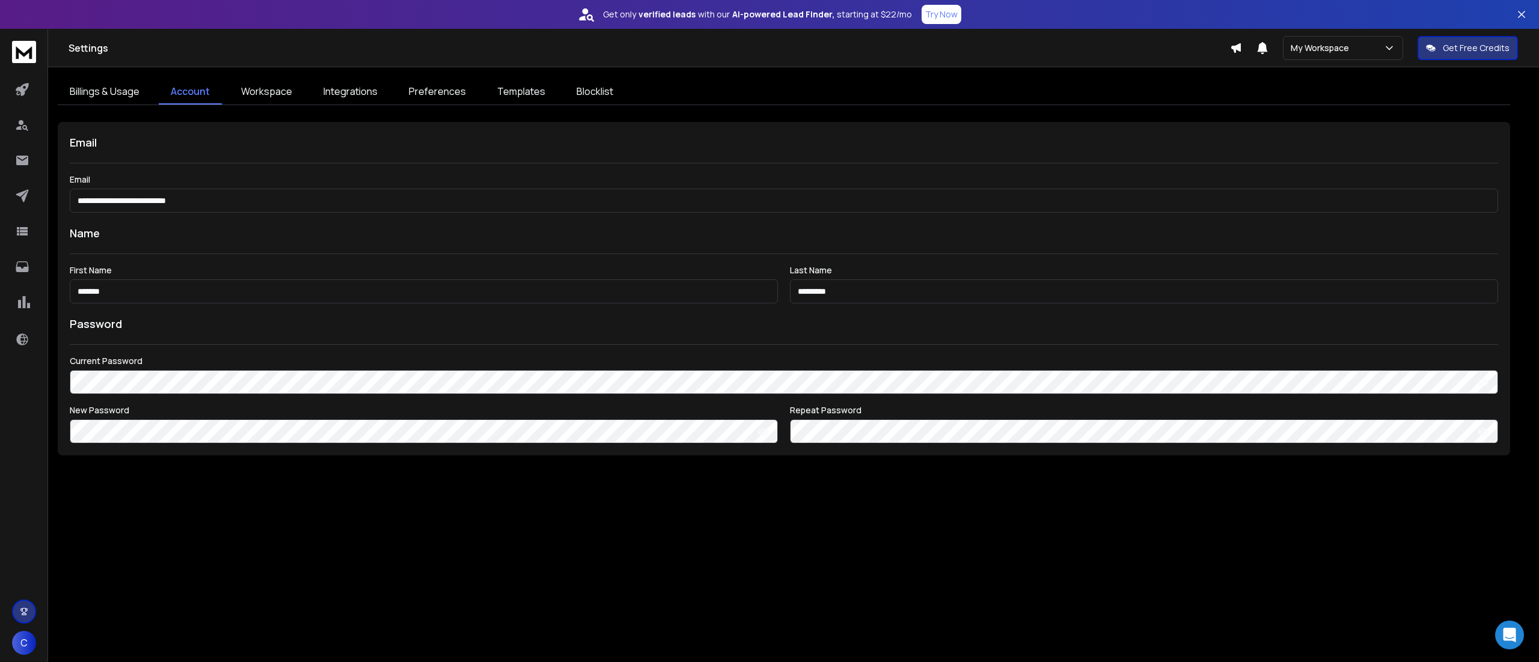
click at [345, 88] on link "Integrations" at bounding box center [350, 91] width 78 height 25
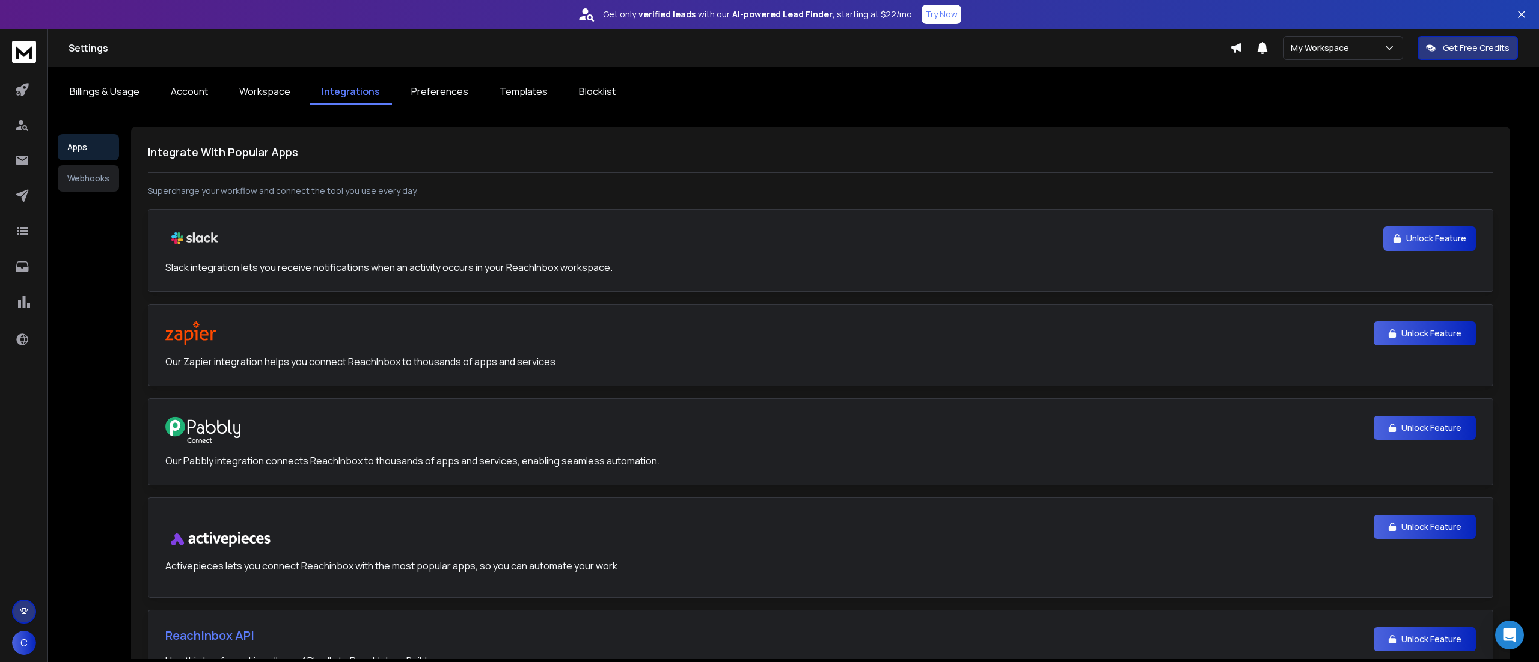
click at [417, 91] on link "Preferences" at bounding box center [439, 91] width 81 height 25
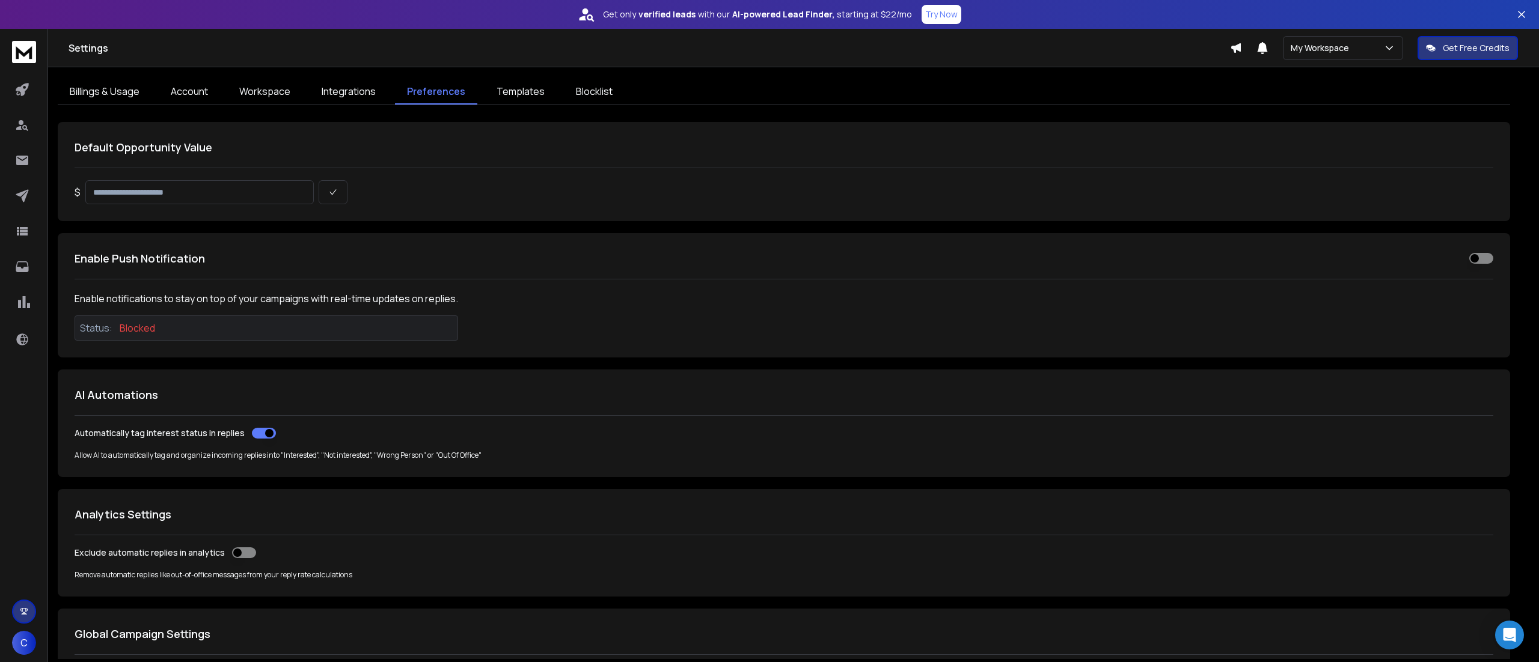
click at [504, 91] on link "Templates" at bounding box center [521, 91] width 72 height 25
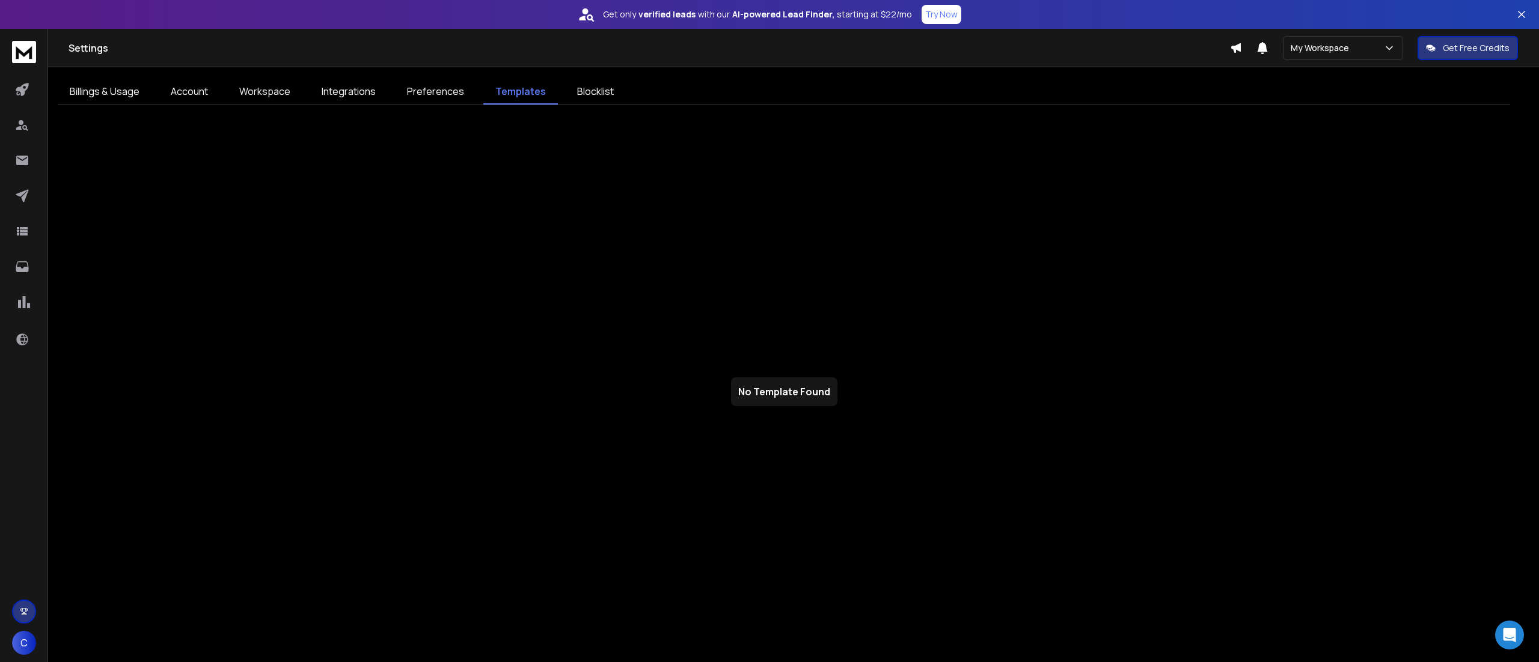
click at [171, 100] on link "Account" at bounding box center [189, 91] width 61 height 25
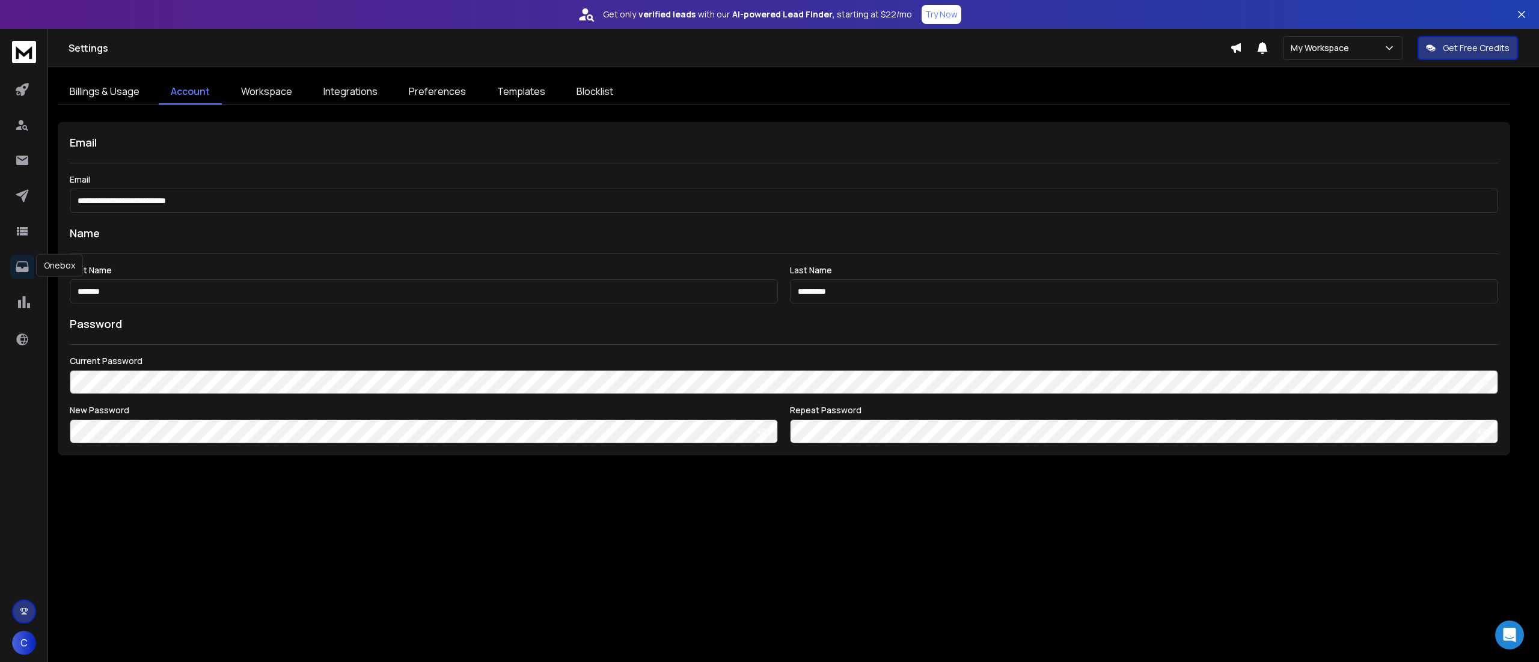
click at [22, 268] on icon at bounding box center [22, 266] width 13 height 11
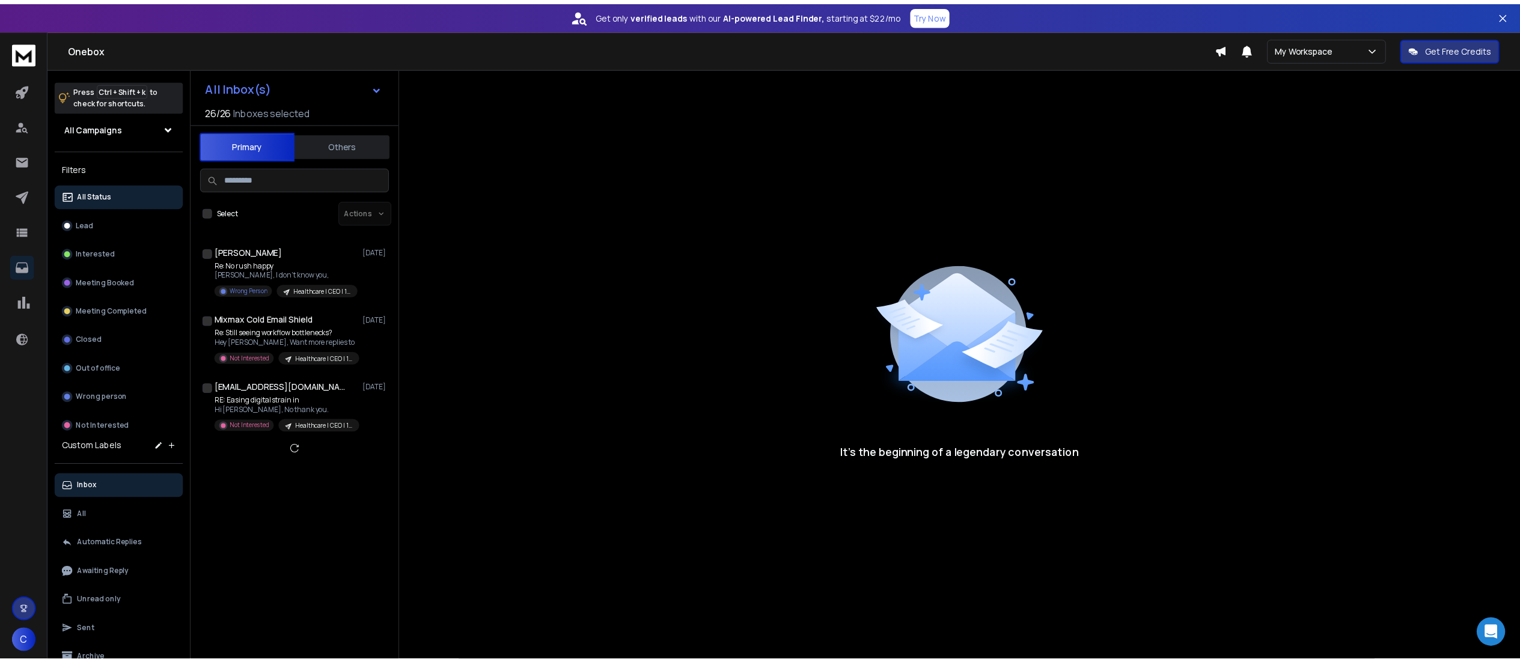
scroll to position [37, 0]
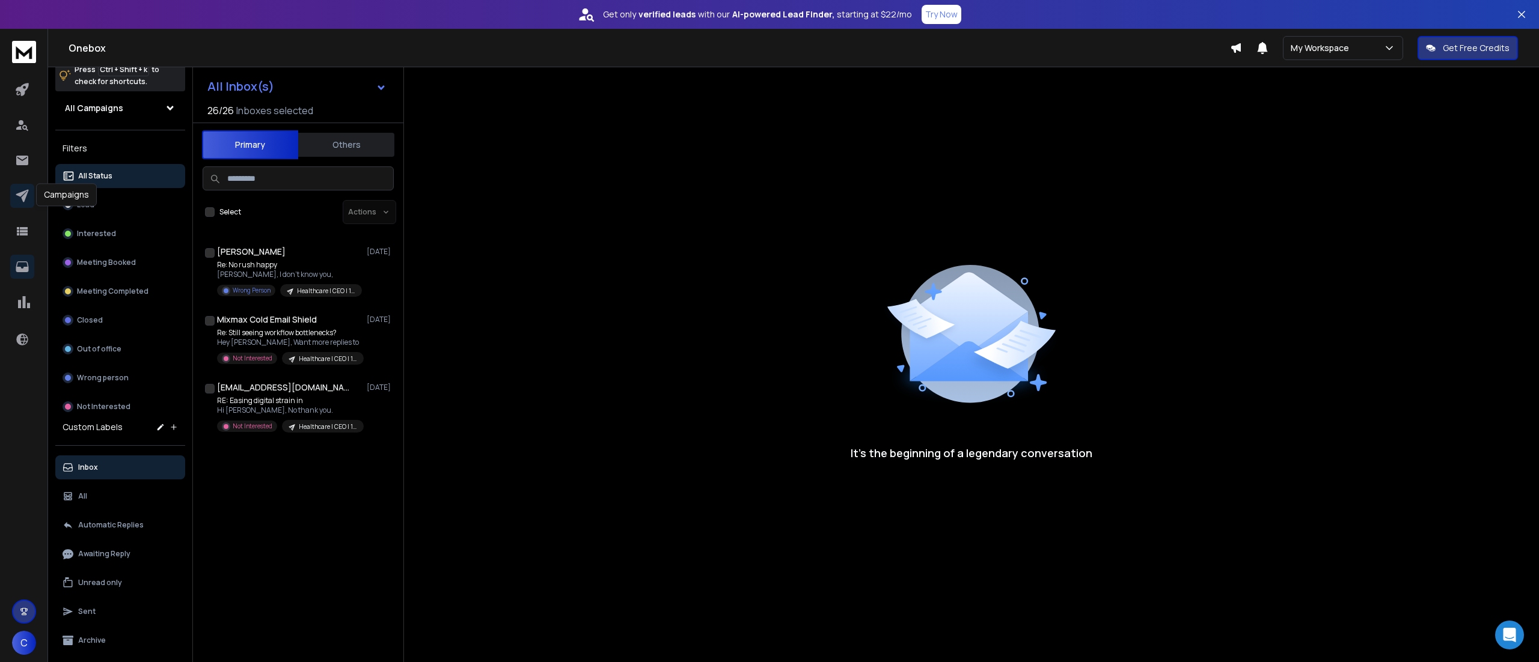
click at [13, 192] on link at bounding box center [22, 196] width 24 height 24
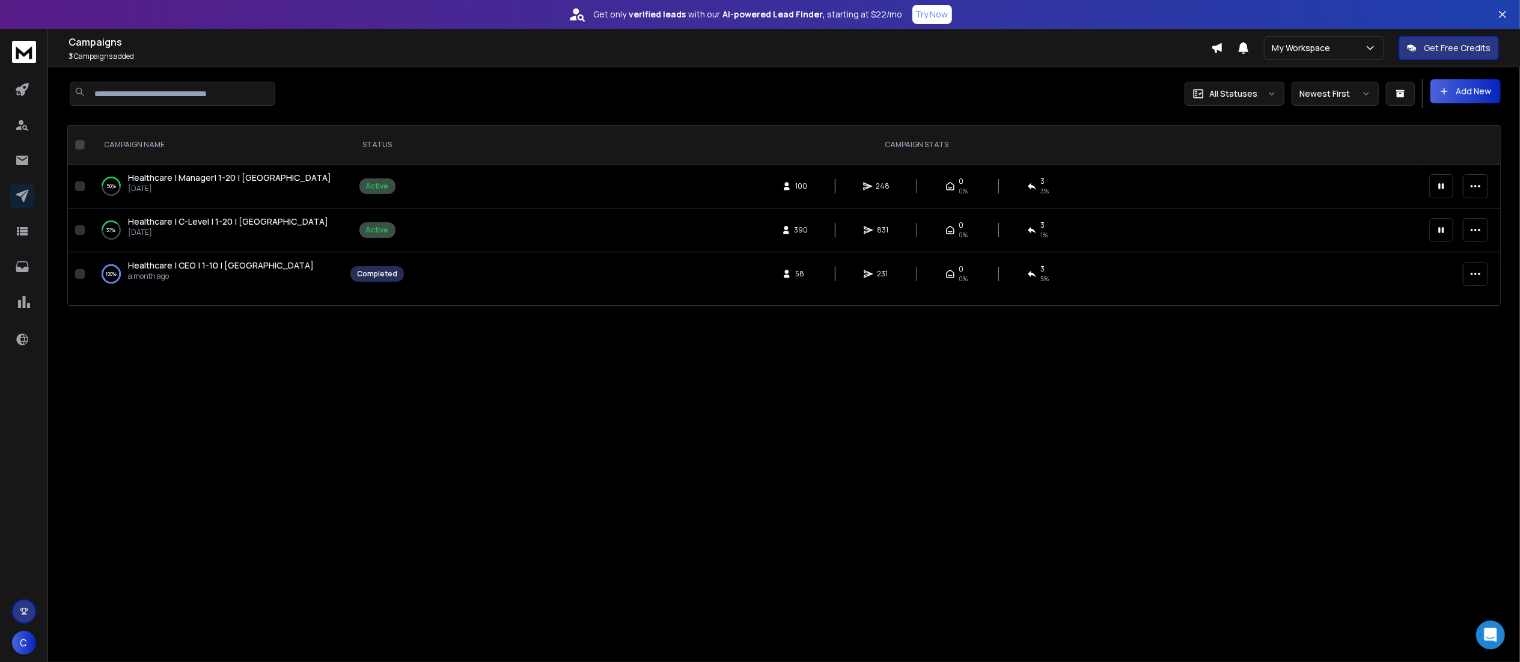
click at [1026, 220] on td "390 831 0 0% 3 1 %" at bounding box center [916, 231] width 1011 height 44
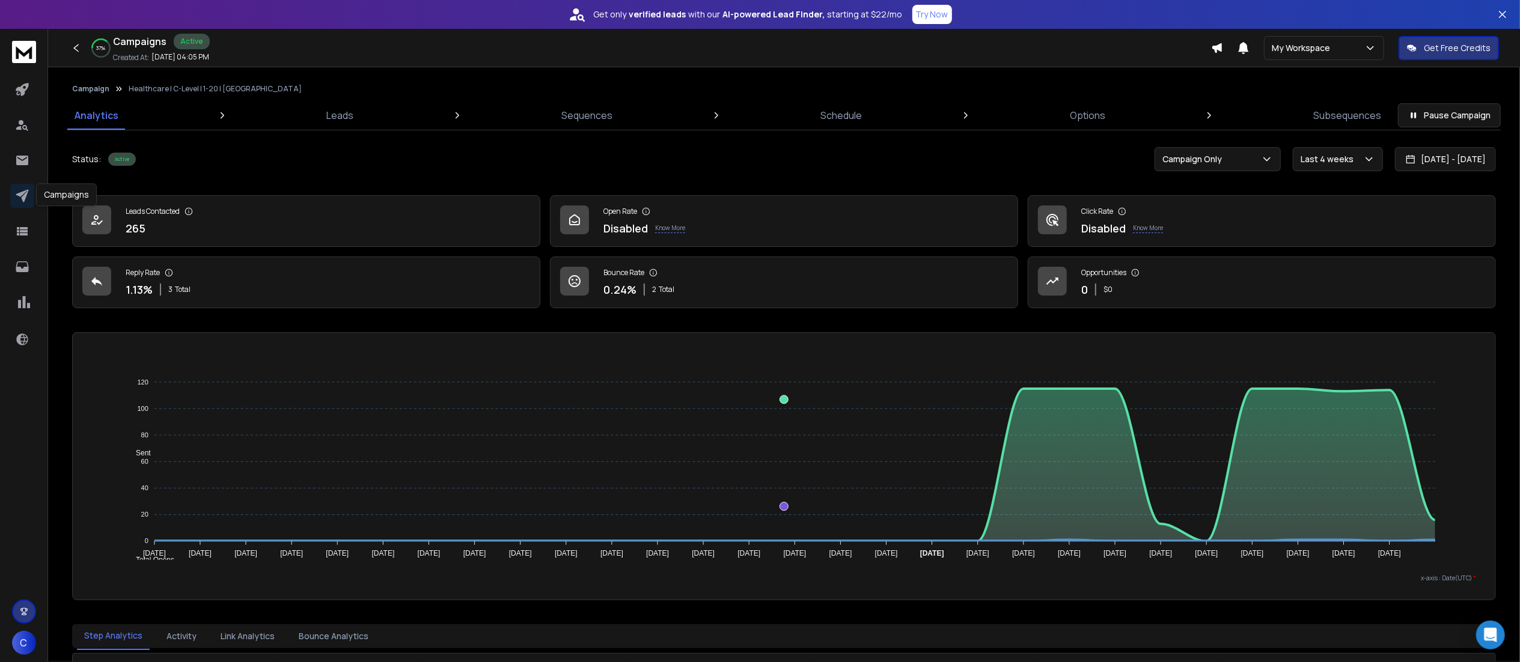
click at [13, 188] on link at bounding box center [22, 196] width 24 height 24
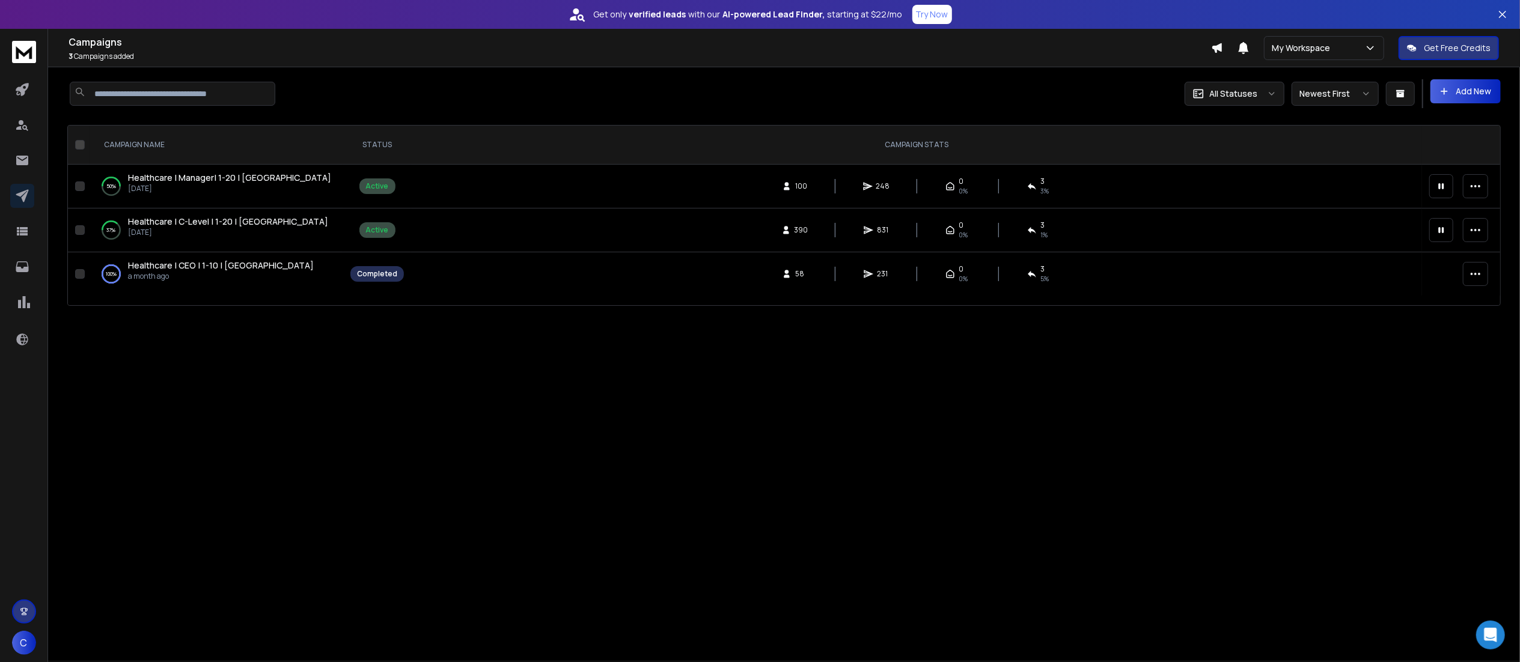
click at [1475, 189] on icon "button" at bounding box center [1476, 186] width 12 height 12
click at [1003, 400] on div "Campaigns 3 Campaigns Added All Statuses Newest First Add New CAMPAIGN NAME STA…" at bounding box center [784, 410] width 1434 height 662
click at [173, 173] on span "Healthcare | Manager| 1-20 | [GEOGRAPHIC_DATA]" at bounding box center [229, 177] width 203 height 11
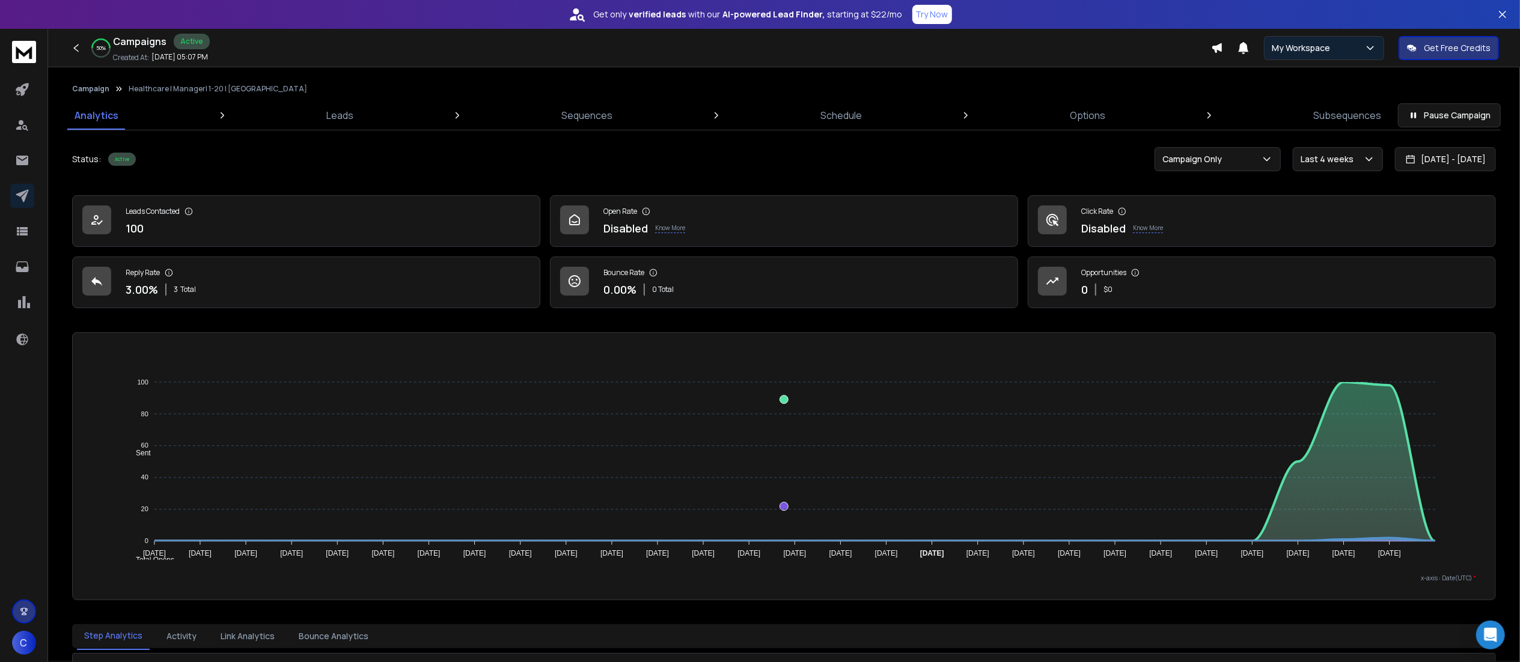
click at [1348, 49] on div "My Workspace" at bounding box center [1324, 48] width 105 height 12
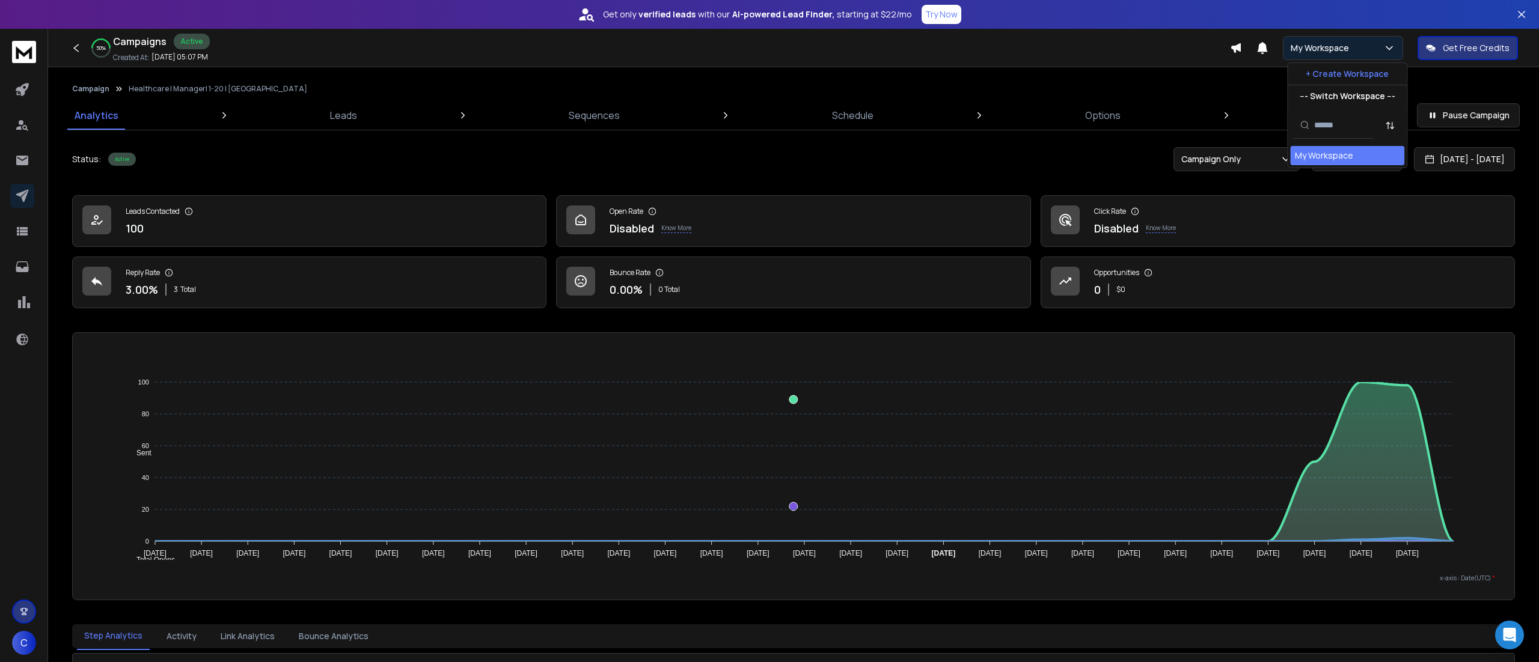
click at [1348, 49] on p "My Workspace" at bounding box center [1322, 48] width 63 height 12
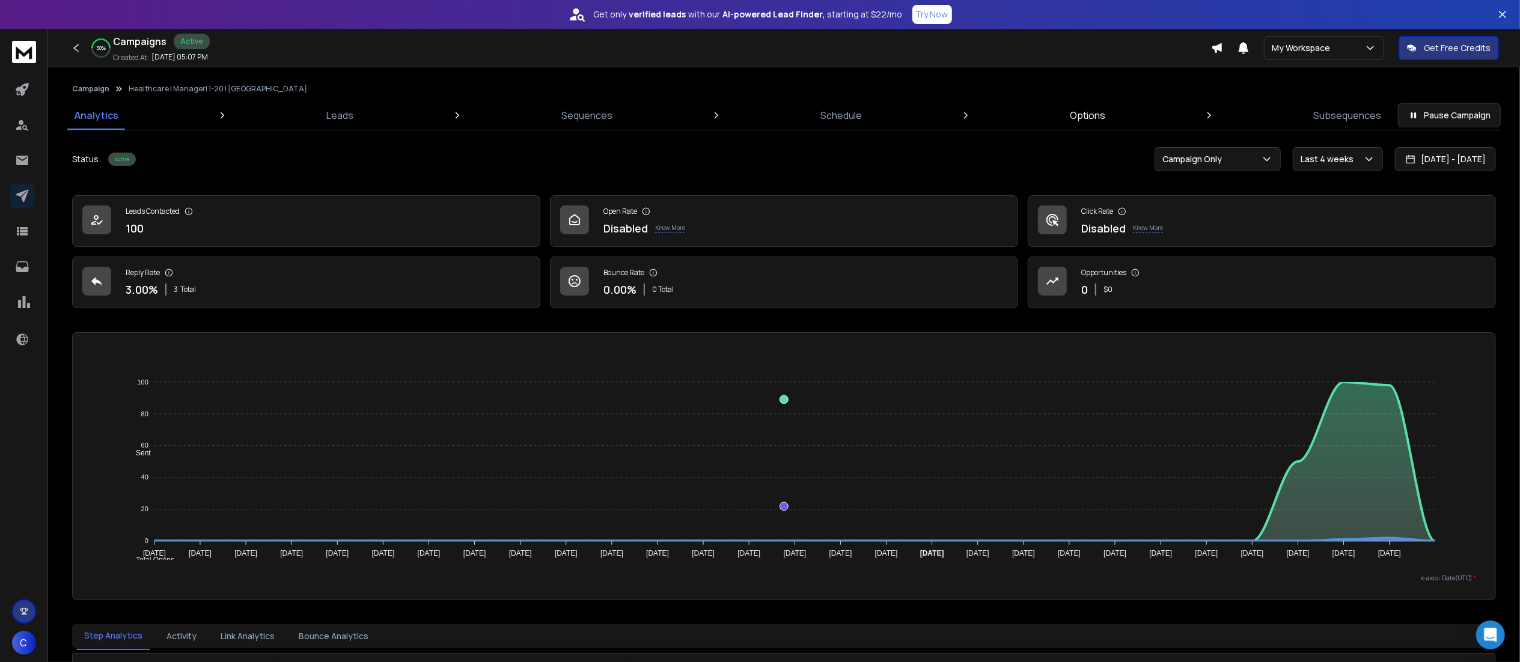
click at [1080, 111] on p "Options" at bounding box center [1087, 115] width 35 height 14
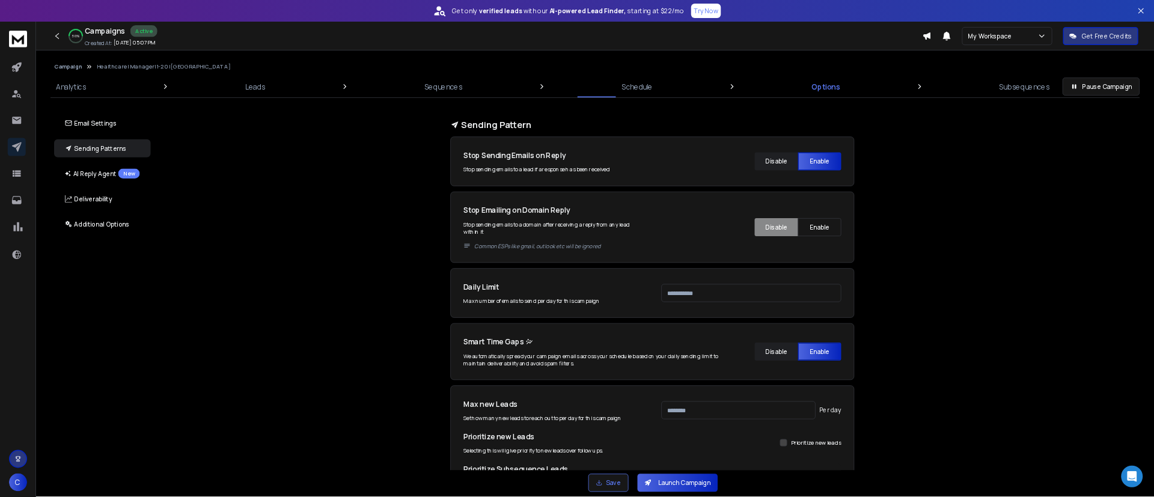
scroll to position [378, 0]
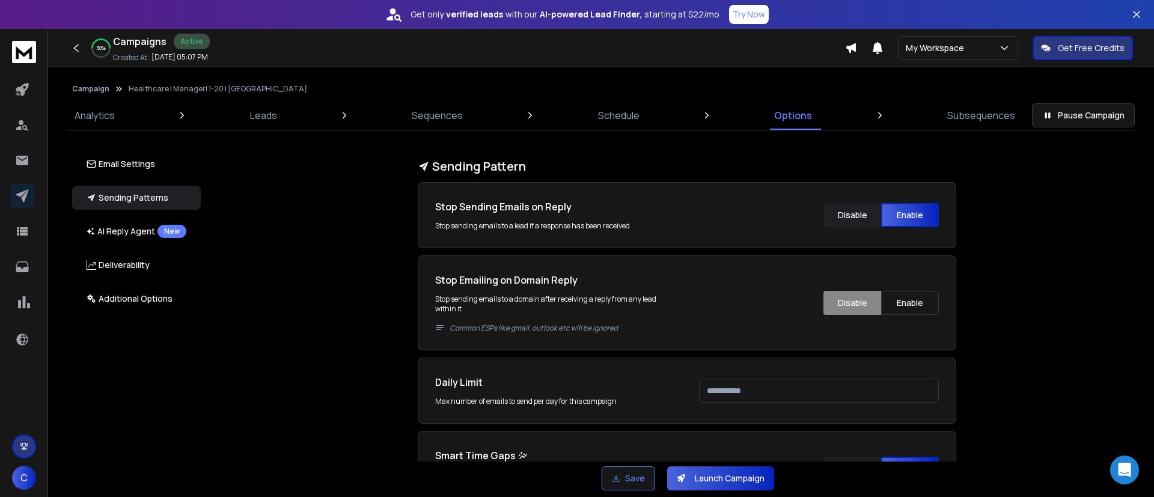
drag, startPoint x: 902, startPoint y: 22, endPoint x: 309, endPoint y: 287, distance: 649.5
click at [309, 287] on div "Email Accounts Accounts to Use Select one or more accounts to send emails from …" at bounding box center [694, 304] width 949 height 314
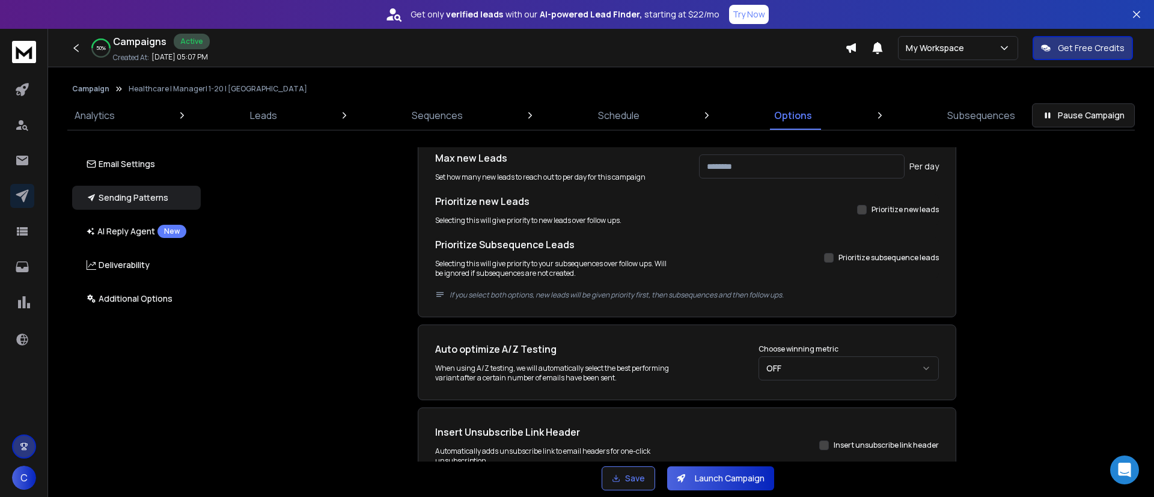
scroll to position [759, 0]
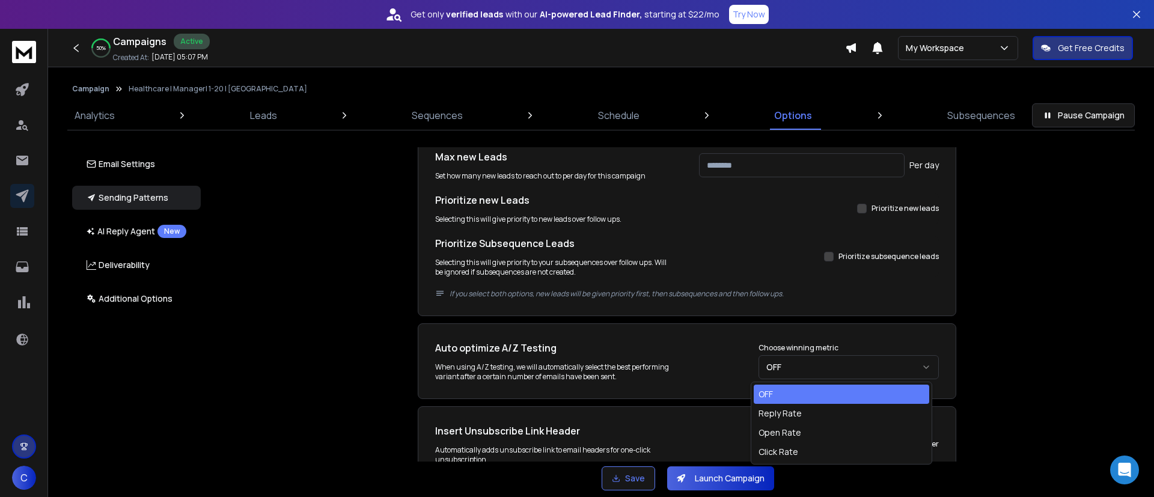
click at [792, 360] on button "OFF" at bounding box center [849, 367] width 180 height 24
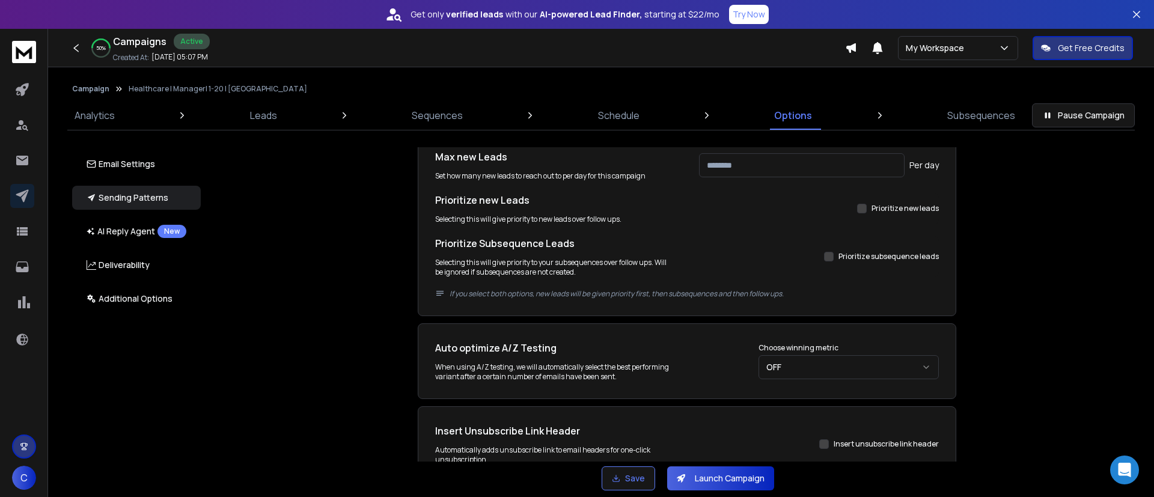
click at [792, 360] on button "OFF" at bounding box center [849, 367] width 180 height 24
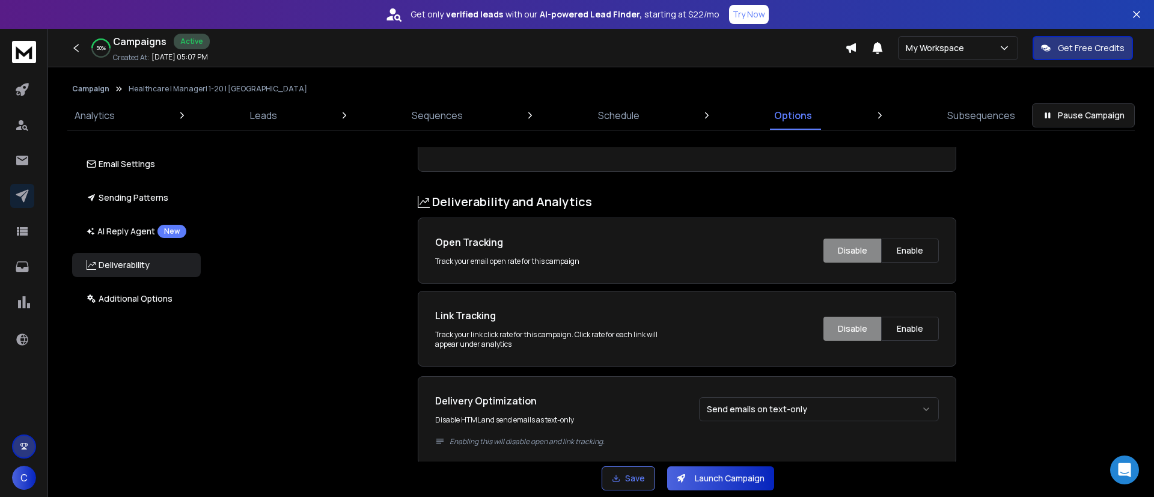
scroll to position [1295, 0]
click at [910, 239] on button "Enable" at bounding box center [910, 249] width 58 height 24
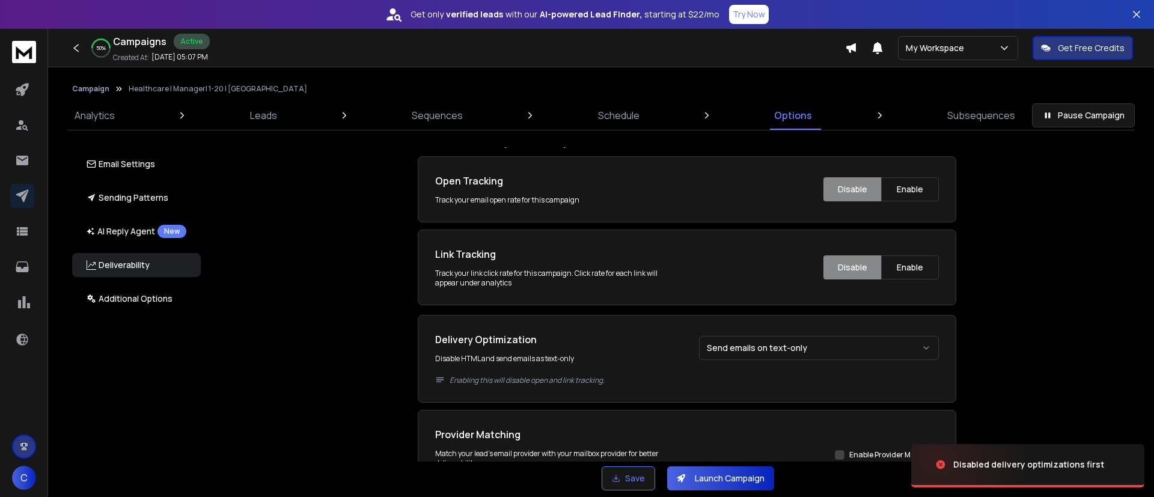
scroll to position [1356, 0]
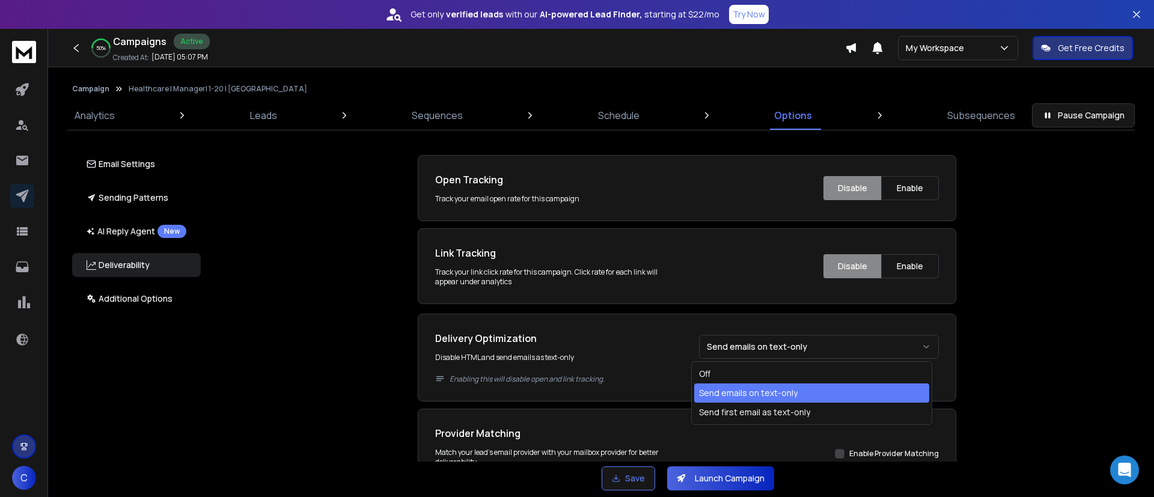
click at [757, 339] on button "Send emails on text-only" at bounding box center [819, 347] width 240 height 24
select select "*"
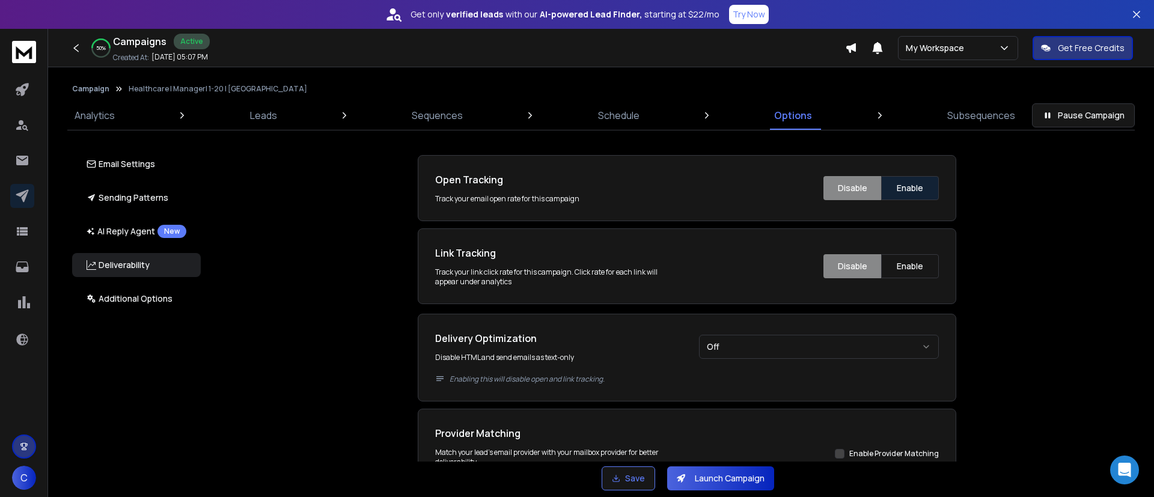
click at [902, 180] on button "Enable" at bounding box center [910, 188] width 58 height 24
click at [860, 191] on button "Disable" at bounding box center [853, 188] width 58 height 24
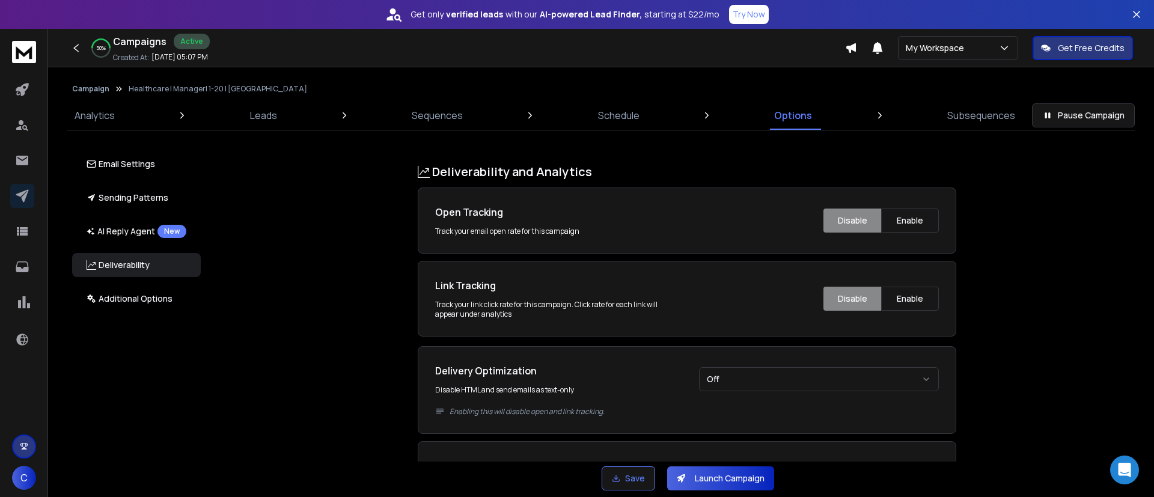
scroll to position [1322, 0]
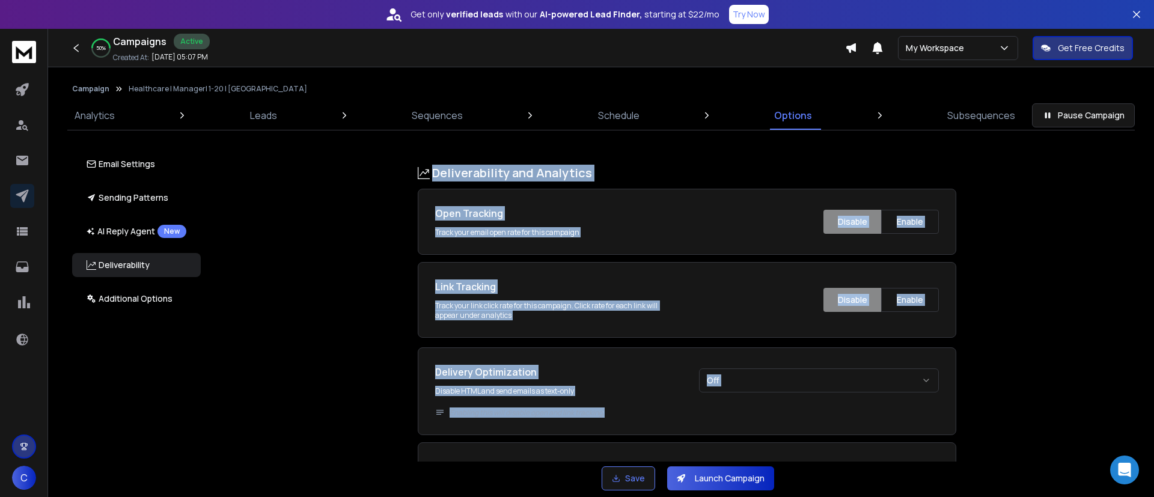
drag, startPoint x: 407, startPoint y: 153, endPoint x: 894, endPoint y: 409, distance: 550.4
click at [894, 409] on div "Email Accounts Accounts to Use Select one or more accounts to send emails from …" at bounding box center [694, 304] width 949 height 314
copy div "**********"
click at [291, 227] on div "Email Accounts Accounts to Use Select one or more accounts to send emails from …" at bounding box center [694, 304] width 949 height 314
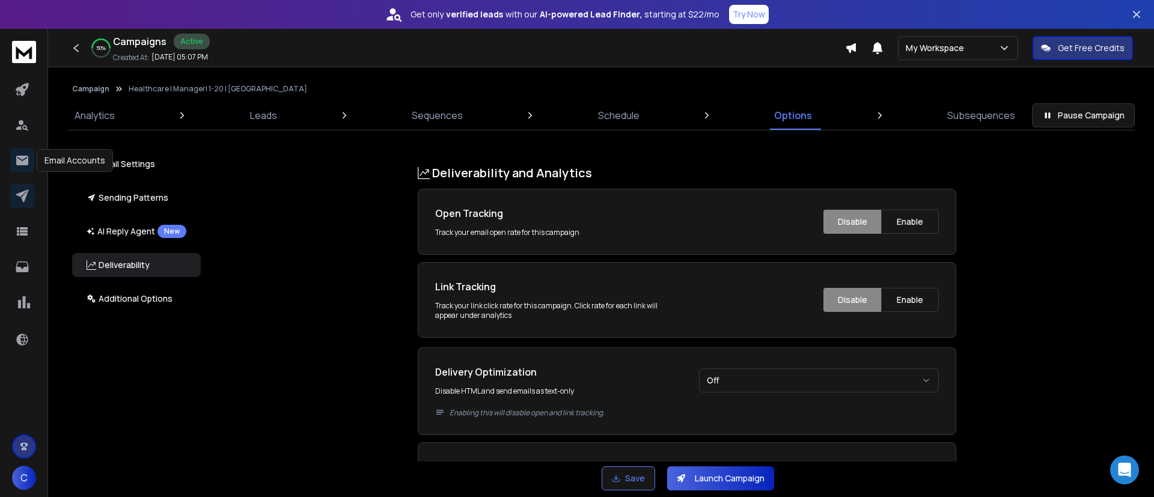
click at [28, 168] on link at bounding box center [22, 160] width 24 height 24
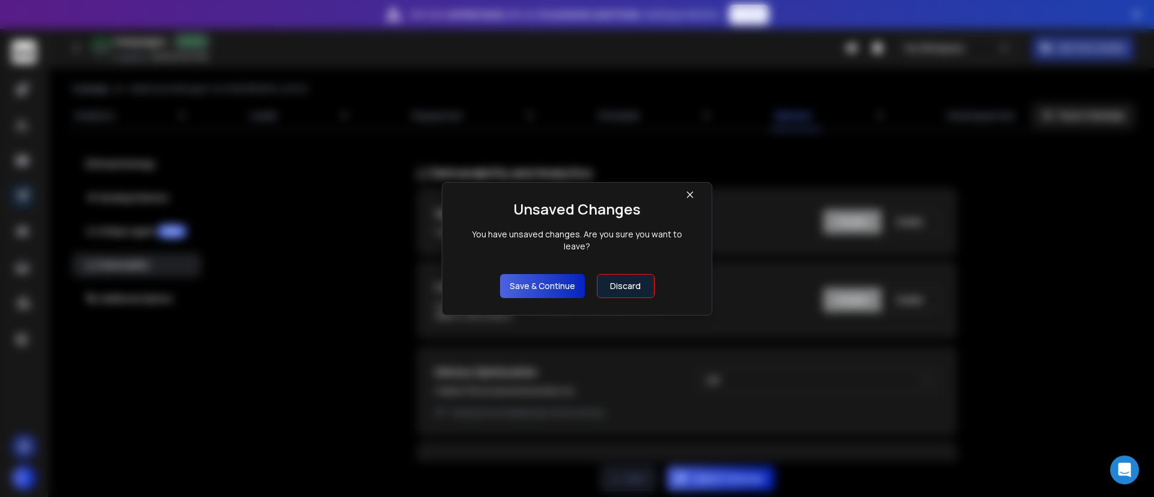
click at [691, 200] on icon at bounding box center [690, 195] width 10 height 10
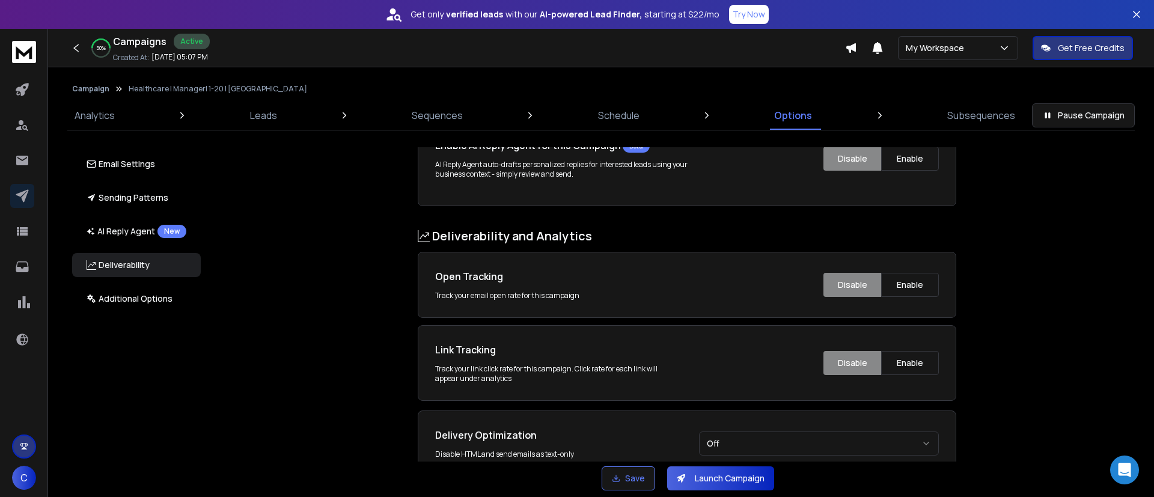
scroll to position [1261, 0]
click at [863, 292] on button "Disable" at bounding box center [853, 284] width 58 height 24
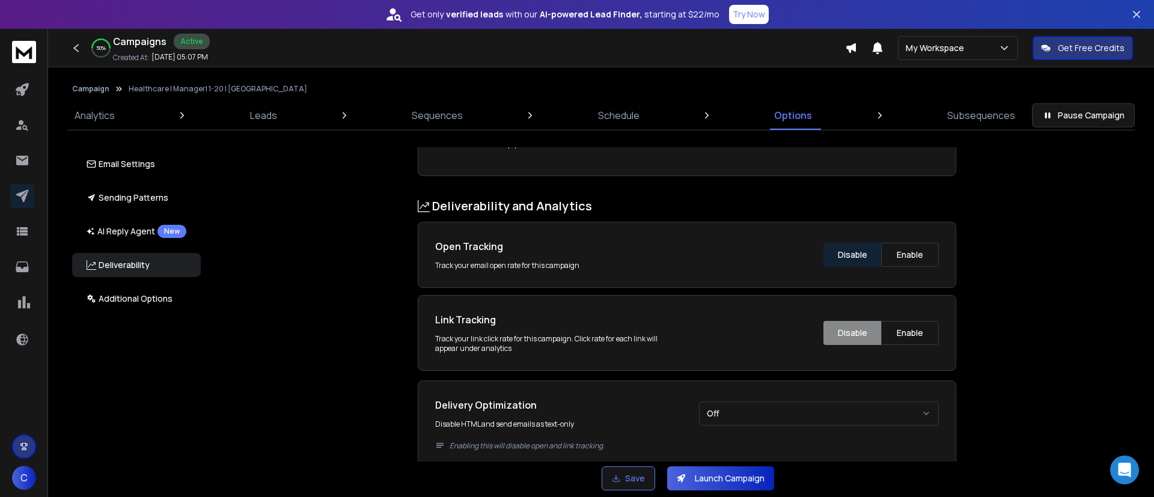
scroll to position [1291, 0]
click at [894, 256] on button "Enable" at bounding box center [910, 253] width 58 height 24
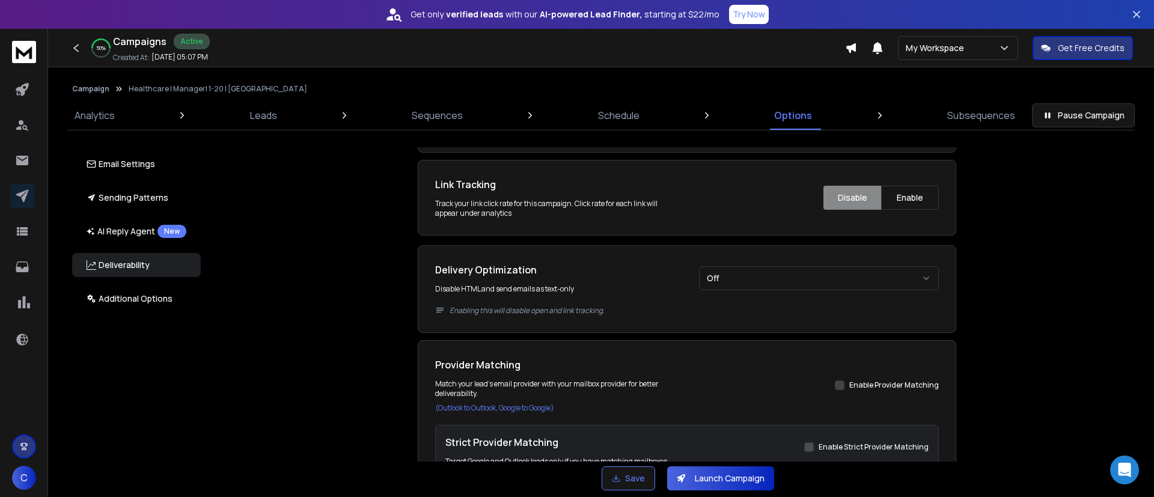
scroll to position [1458, 0]
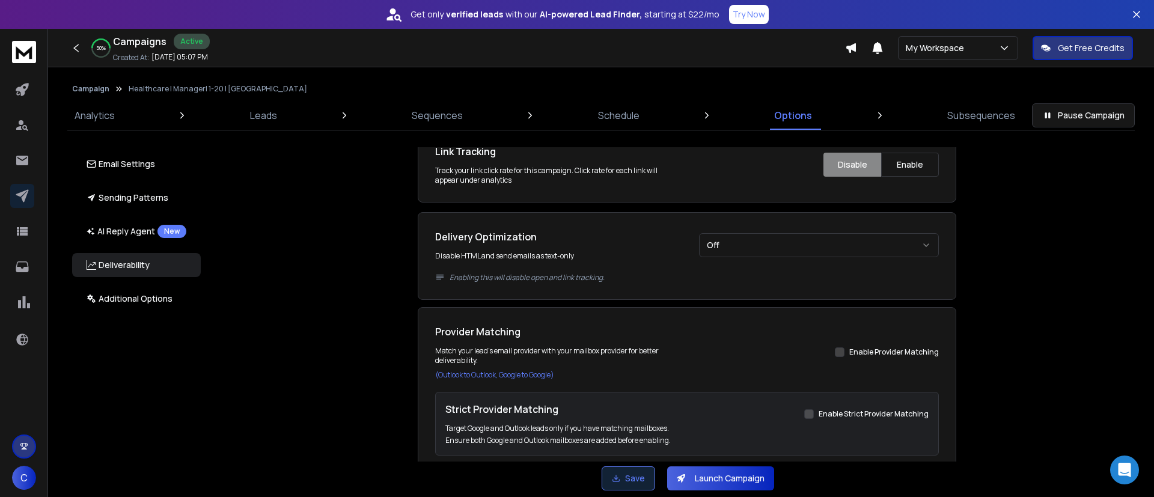
click at [638, 482] on button "Save" at bounding box center [629, 478] width 54 height 24
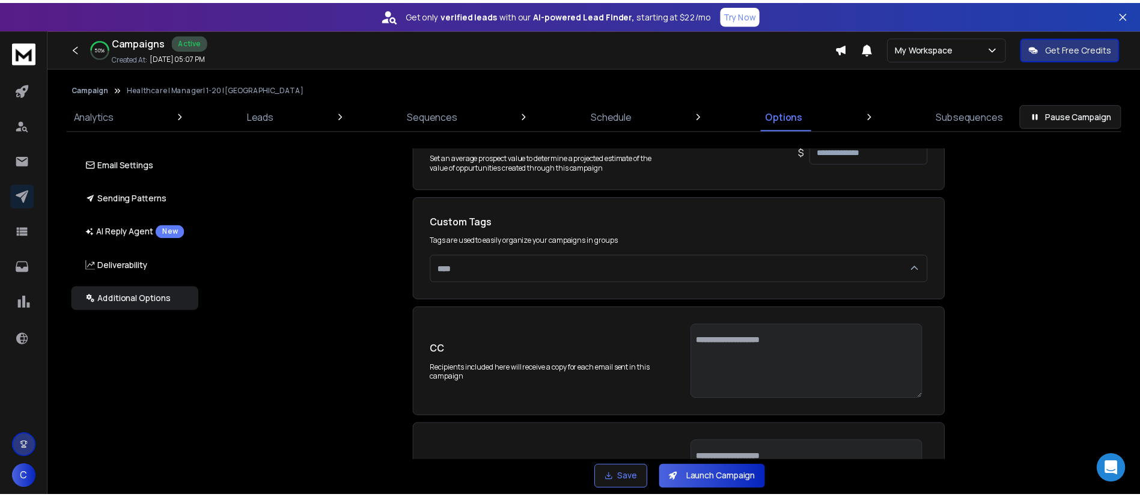
scroll to position [2360, 0]
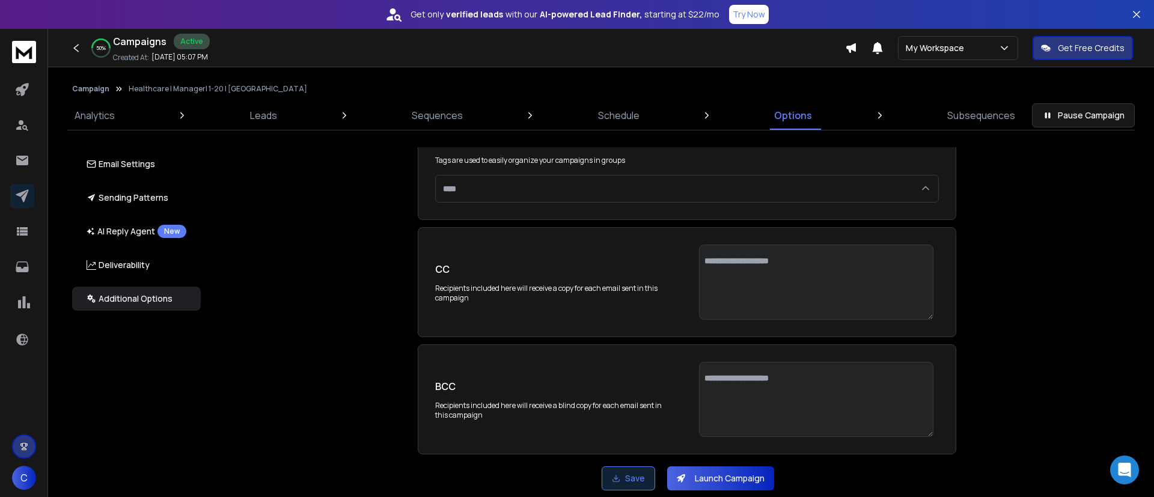
click at [617, 477] on icon "submit" at bounding box center [616, 478] width 8 height 8
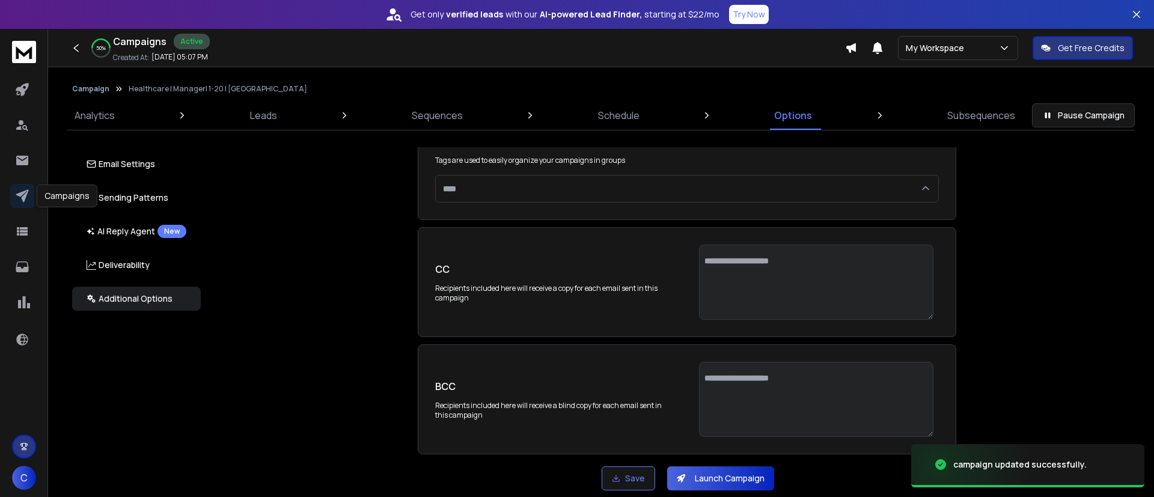
click at [32, 196] on link at bounding box center [22, 196] width 24 height 24
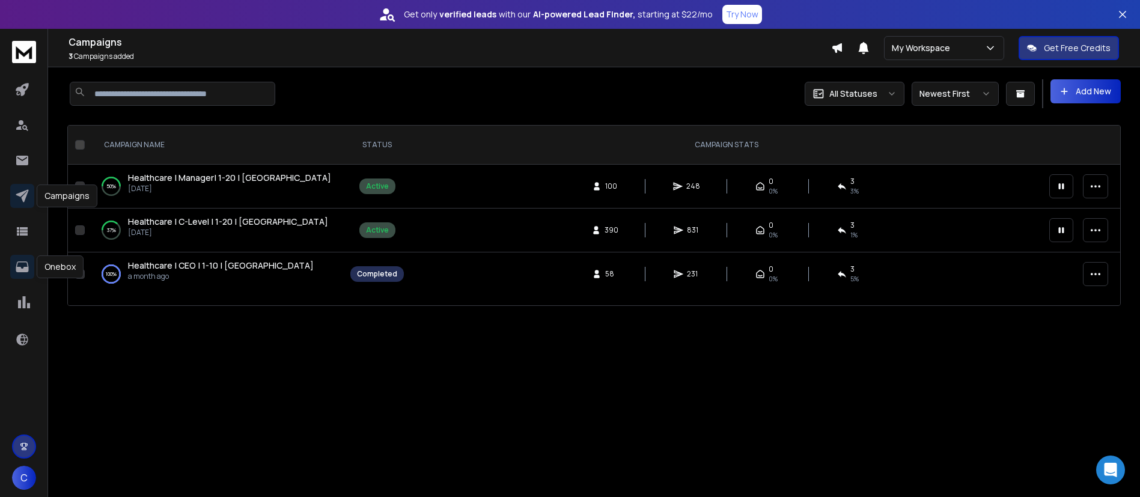
click at [21, 263] on icon at bounding box center [22, 267] width 14 height 14
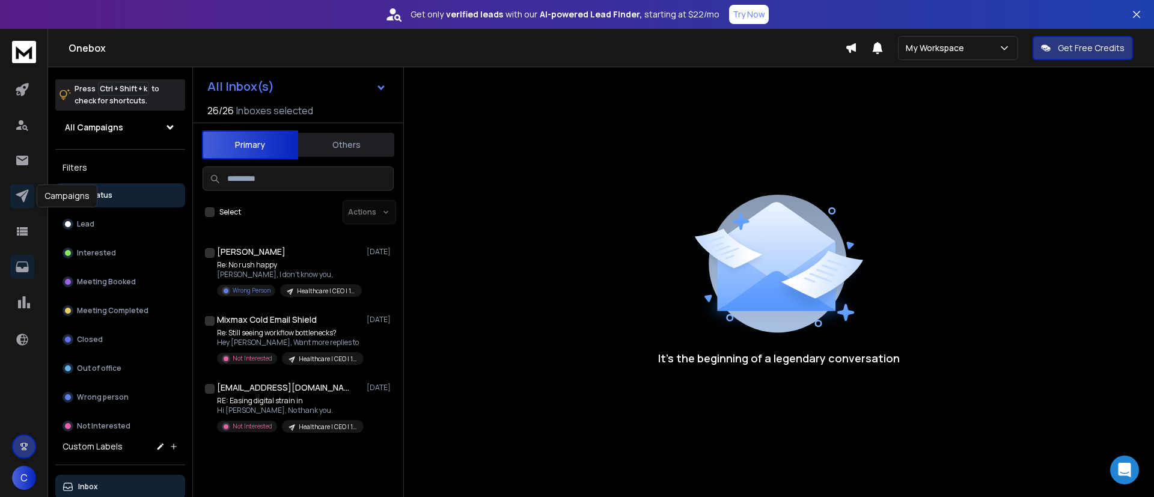
click at [22, 198] on icon at bounding box center [22, 195] width 13 height 13
